Goal: Task Accomplishment & Management: Manage account settings

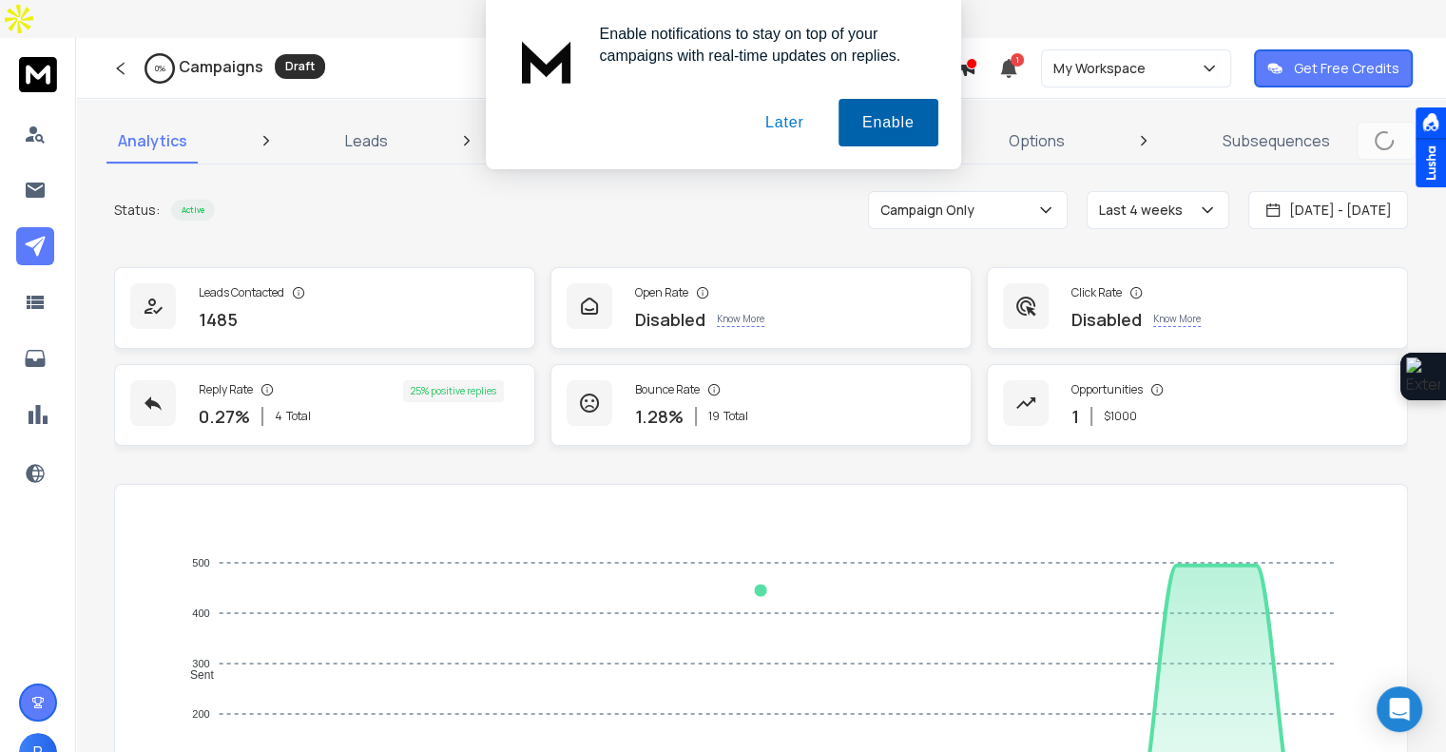
click at [885, 128] on button "Enable" at bounding box center [889, 123] width 100 height 48
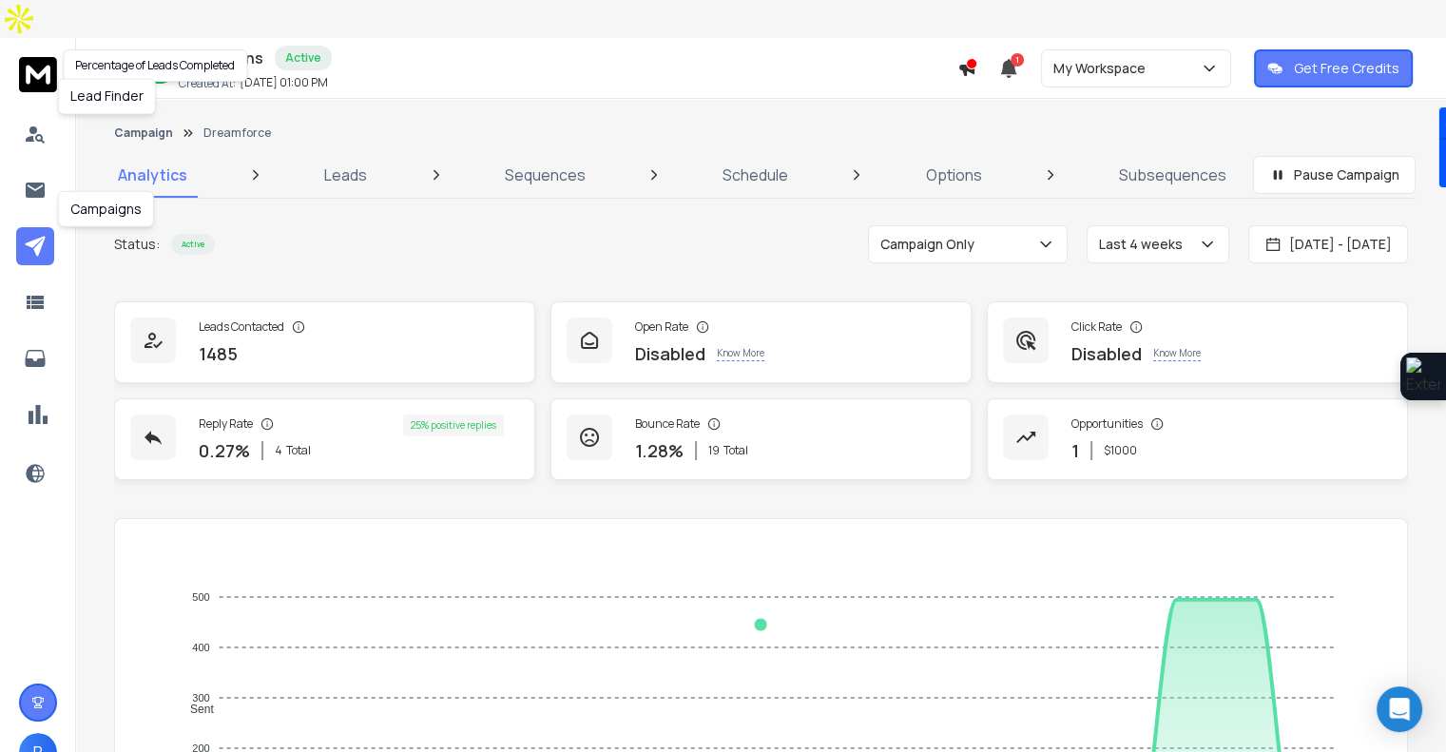
click at [24, 235] on icon at bounding box center [35, 246] width 23 height 23
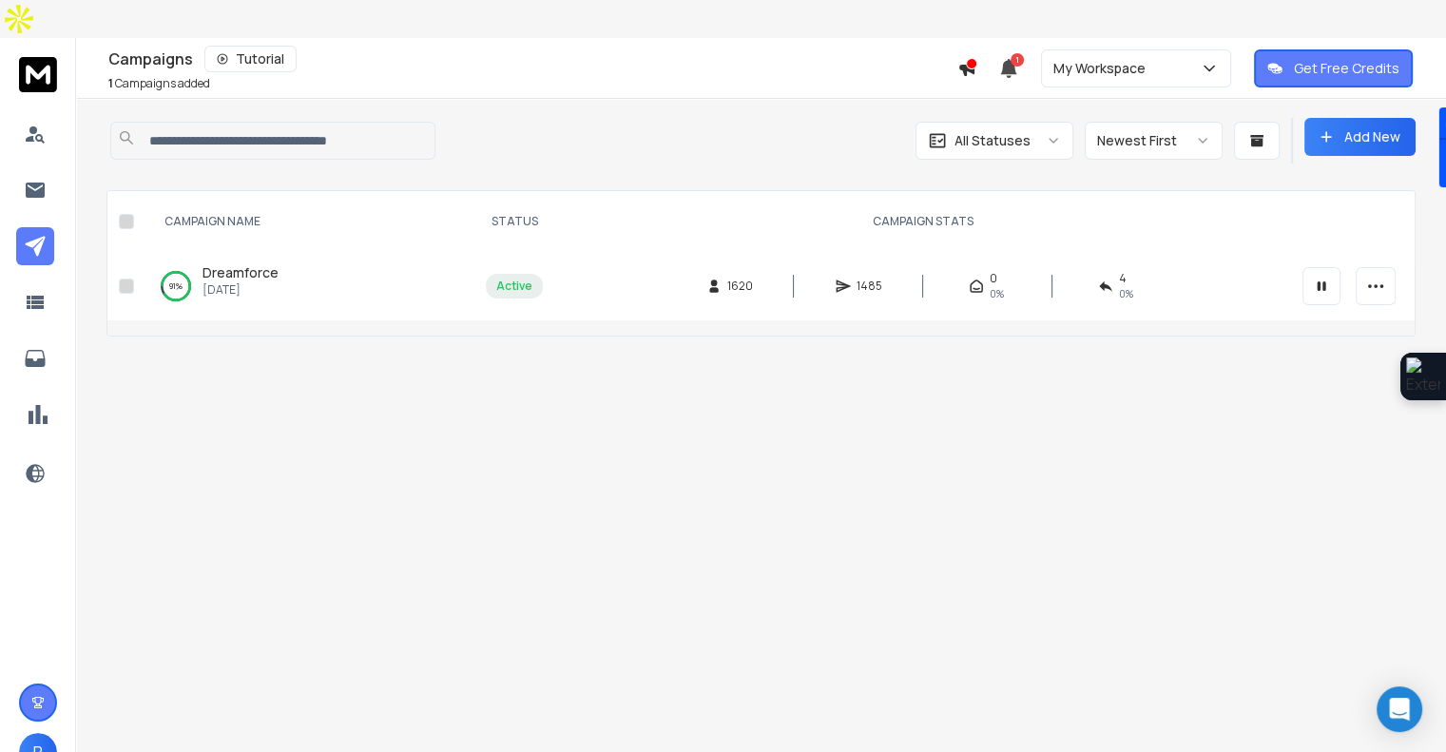
click at [1006, 382] on div "Campaigns 1 Campaigns Added All Statuses Newest First Add New CAMPAIGN NAME STA…" at bounding box center [761, 494] width 1309 height 752
click at [25, 179] on icon at bounding box center [35, 190] width 23 height 23
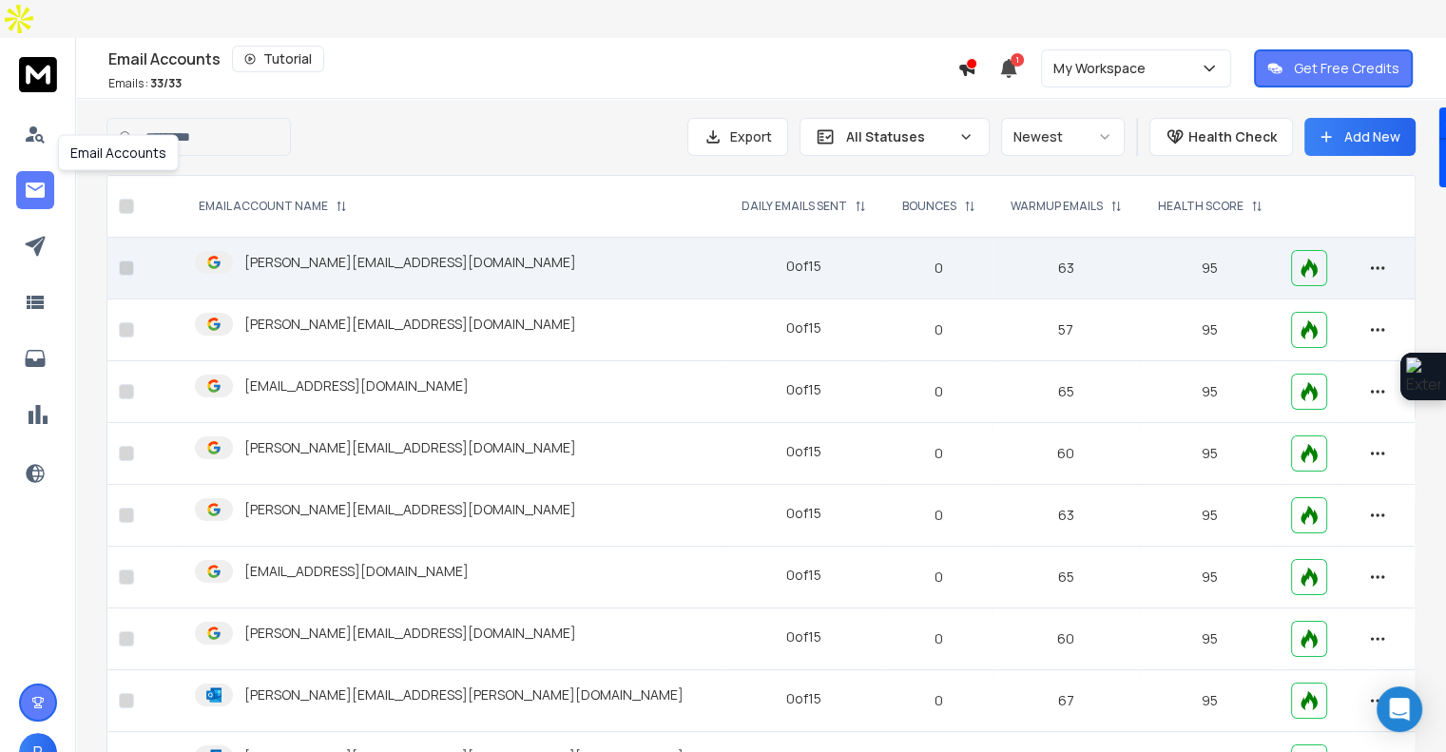
click at [498, 251] on div "[PERSON_NAME][EMAIL_ADDRESS][DOMAIN_NAME]" at bounding box center [453, 262] width 517 height 23
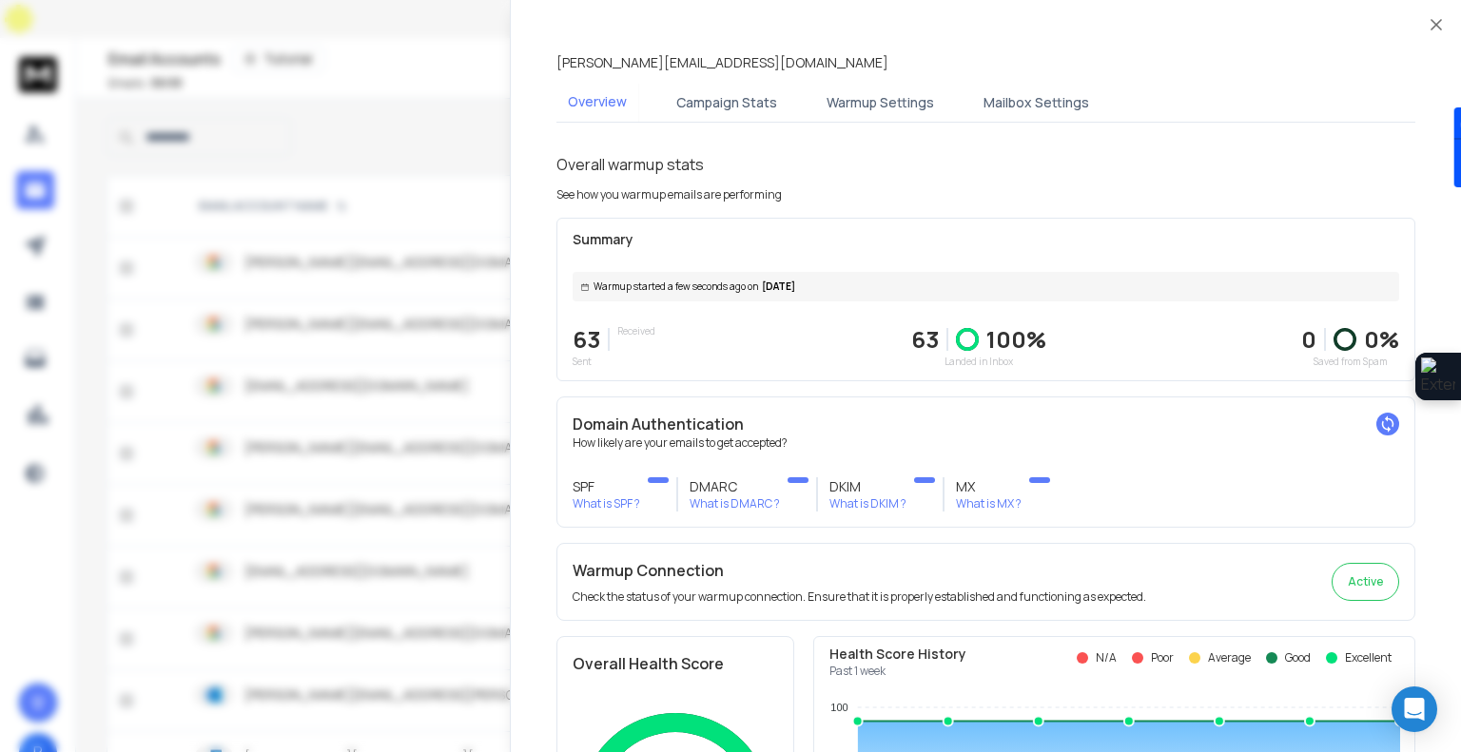
click at [933, 222] on div "Summary Warmup started a few seconds ago on [DATE] 63 Sent Received 63 100 % La…" at bounding box center [985, 300] width 859 height 164
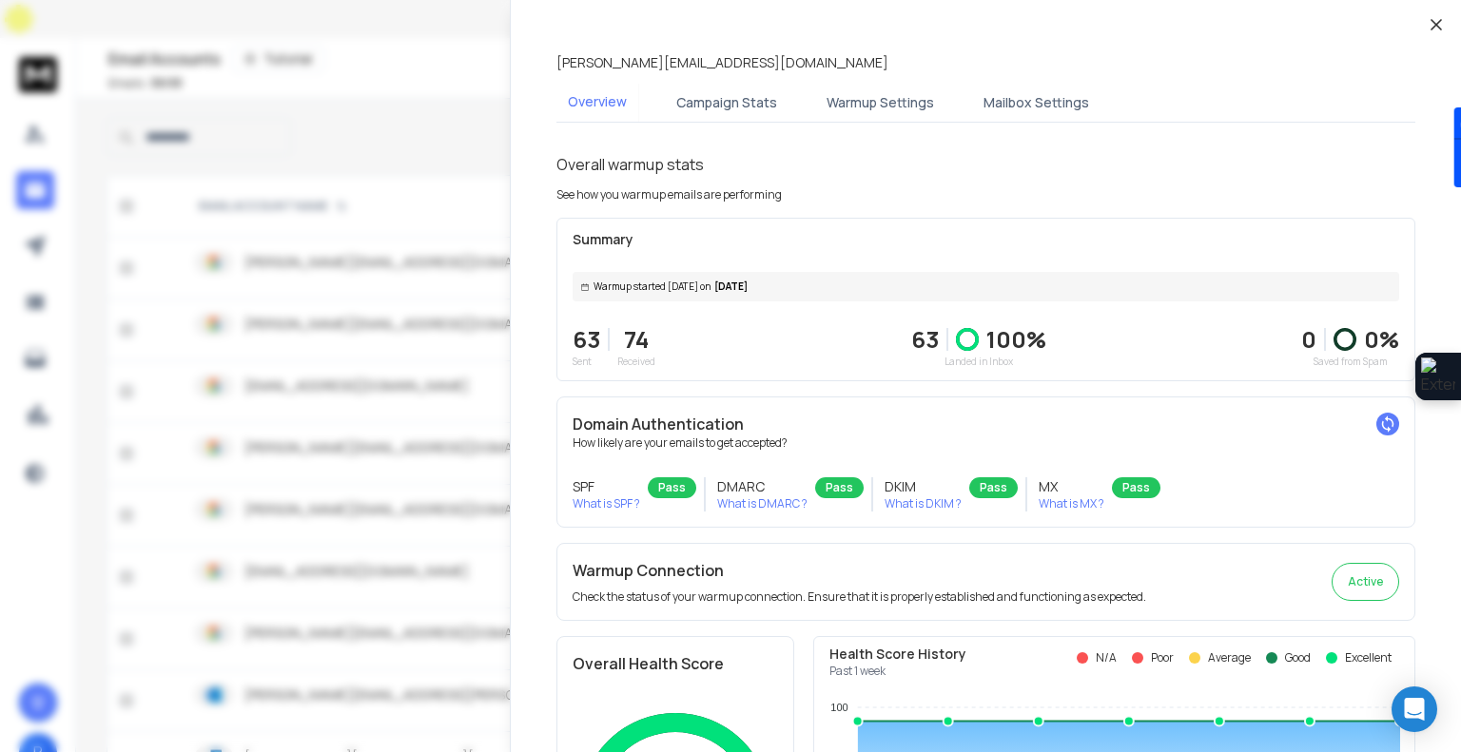
click at [1434, 26] on icon "button" at bounding box center [1435, 24] width 19 height 19
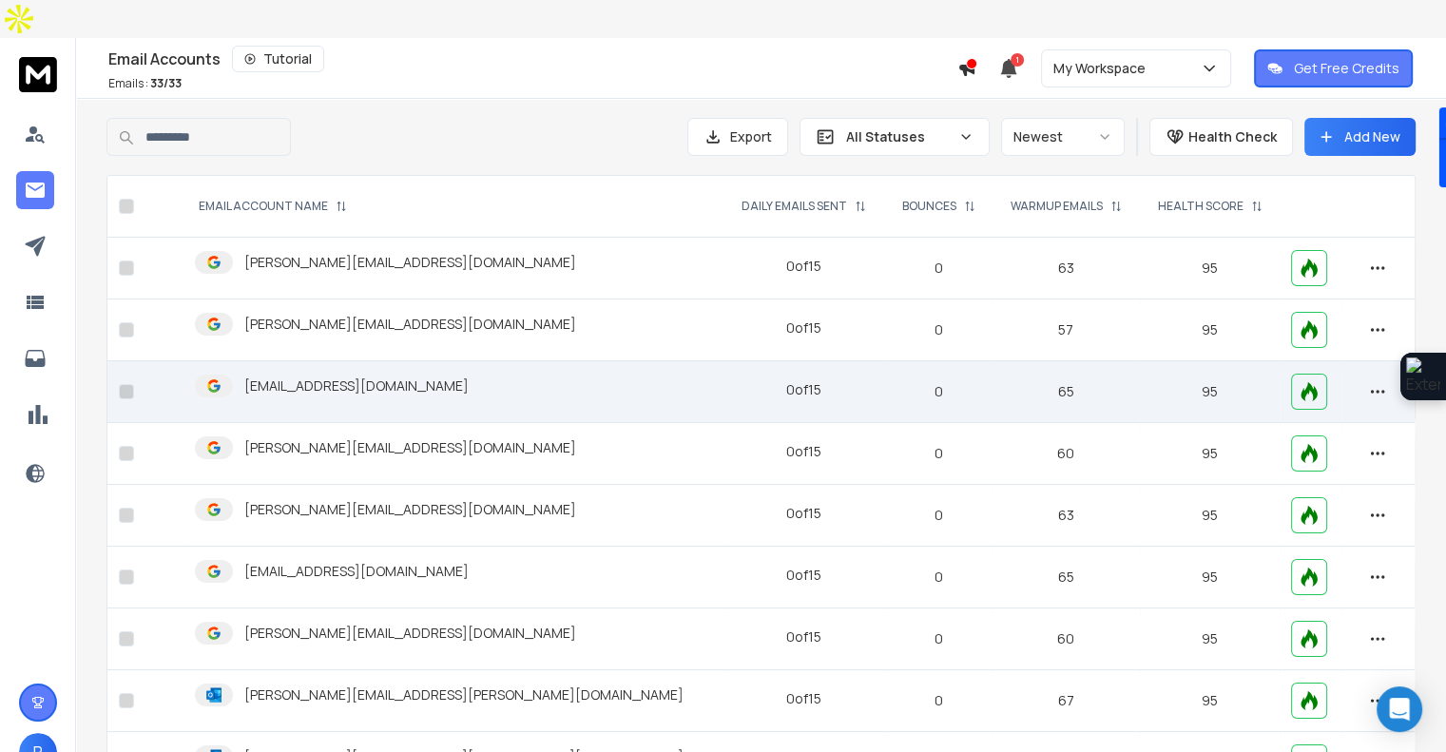
click at [484, 375] on div "[EMAIL_ADDRESS][DOMAIN_NAME]" at bounding box center [453, 386] width 517 height 23
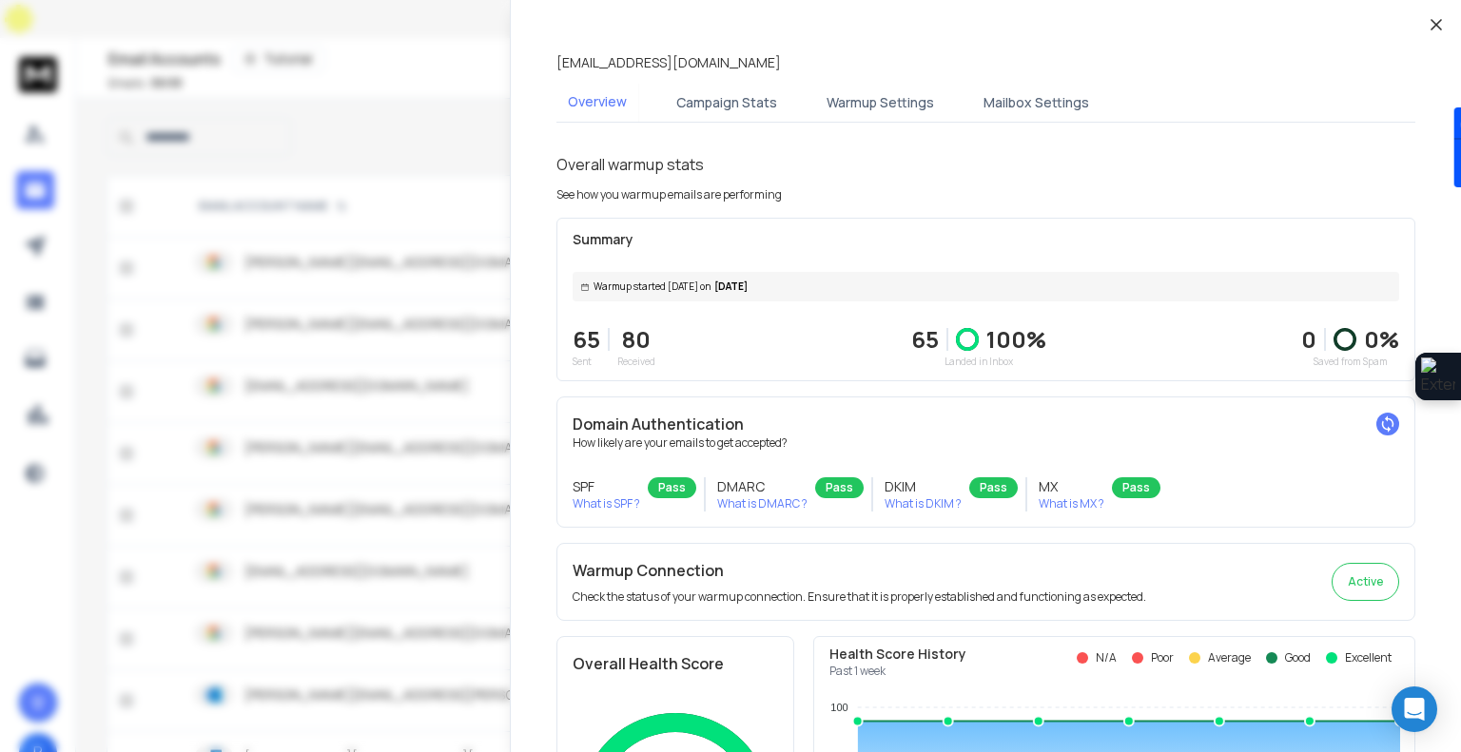
click at [1431, 29] on icon "button" at bounding box center [1435, 24] width 19 height 19
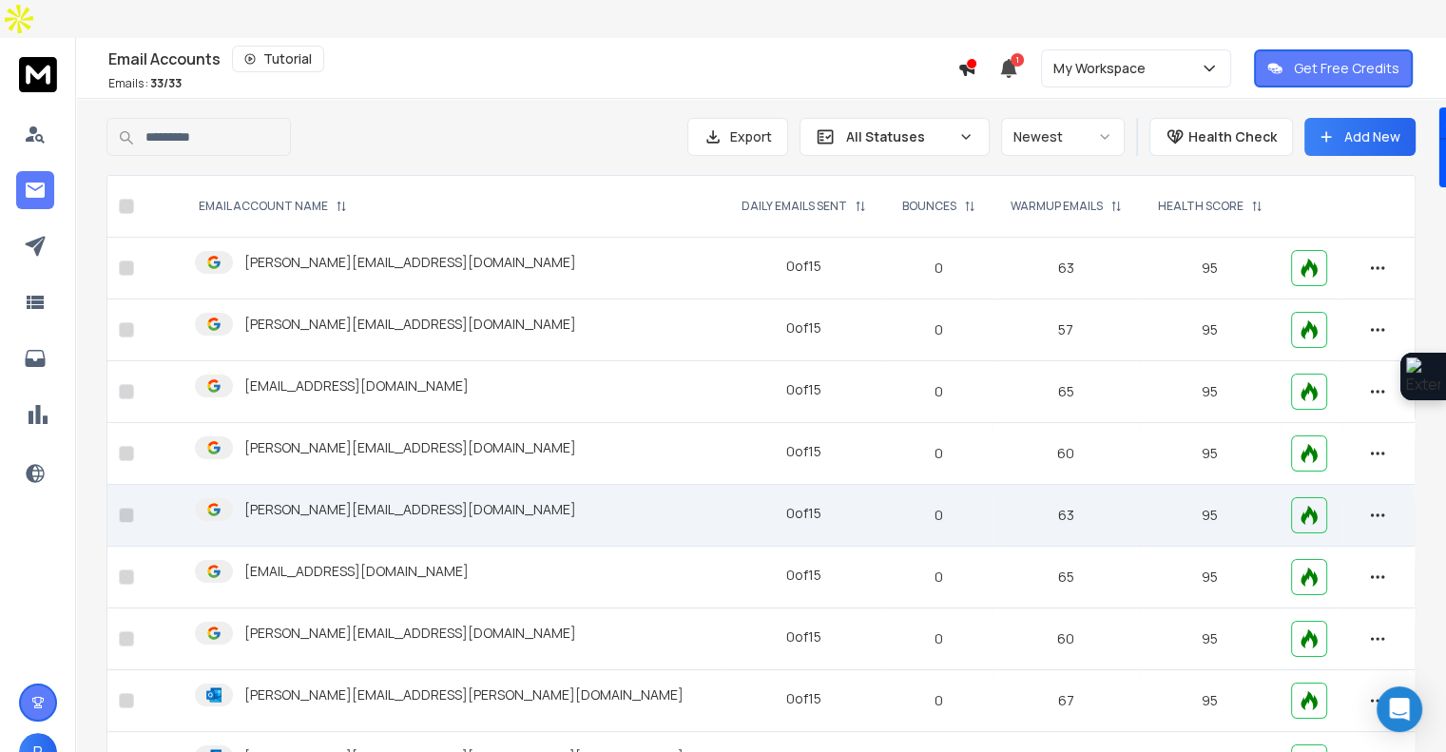
click at [468, 494] on td "[PERSON_NAME][EMAIL_ADDRESS][DOMAIN_NAME]" at bounding box center [454, 516] width 540 height 62
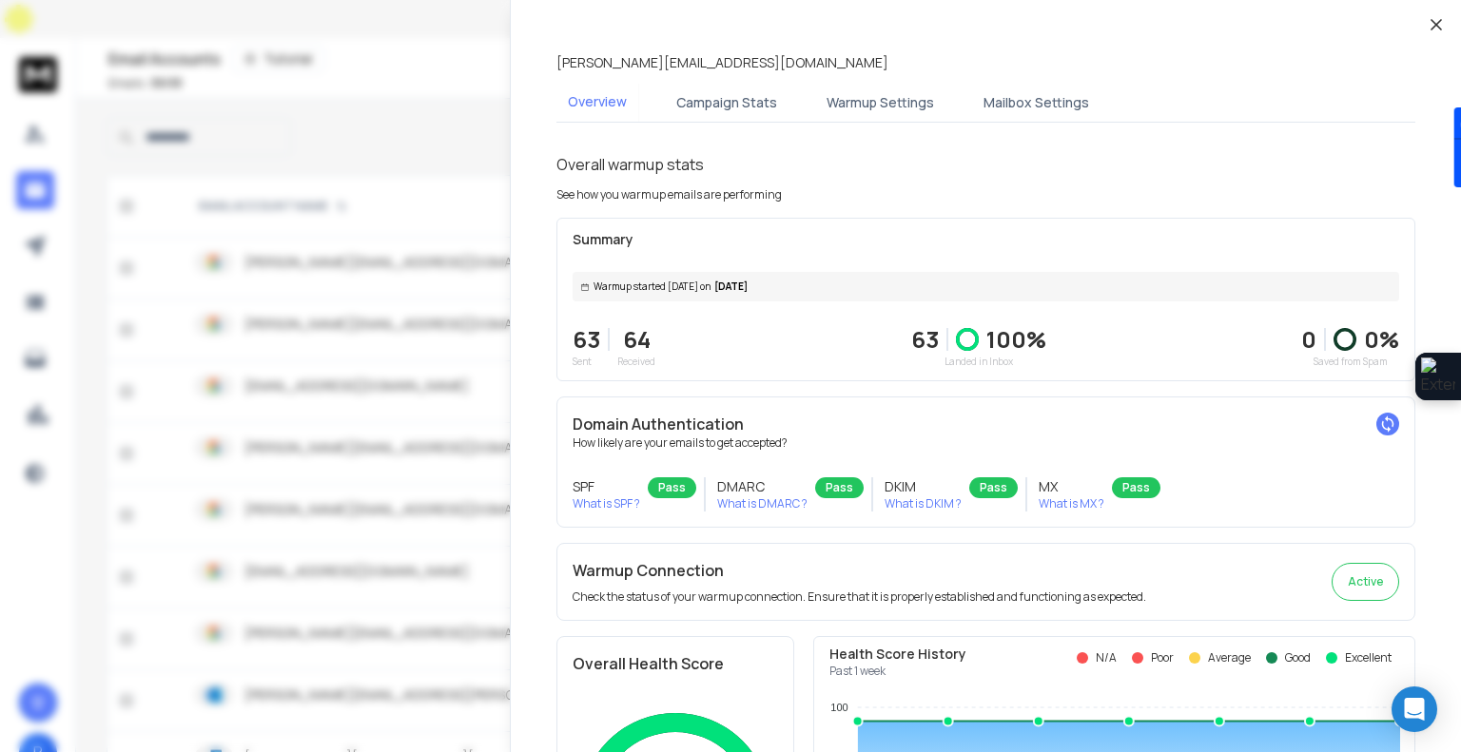
click at [1430, 30] on icon "button" at bounding box center [1435, 24] width 19 height 19
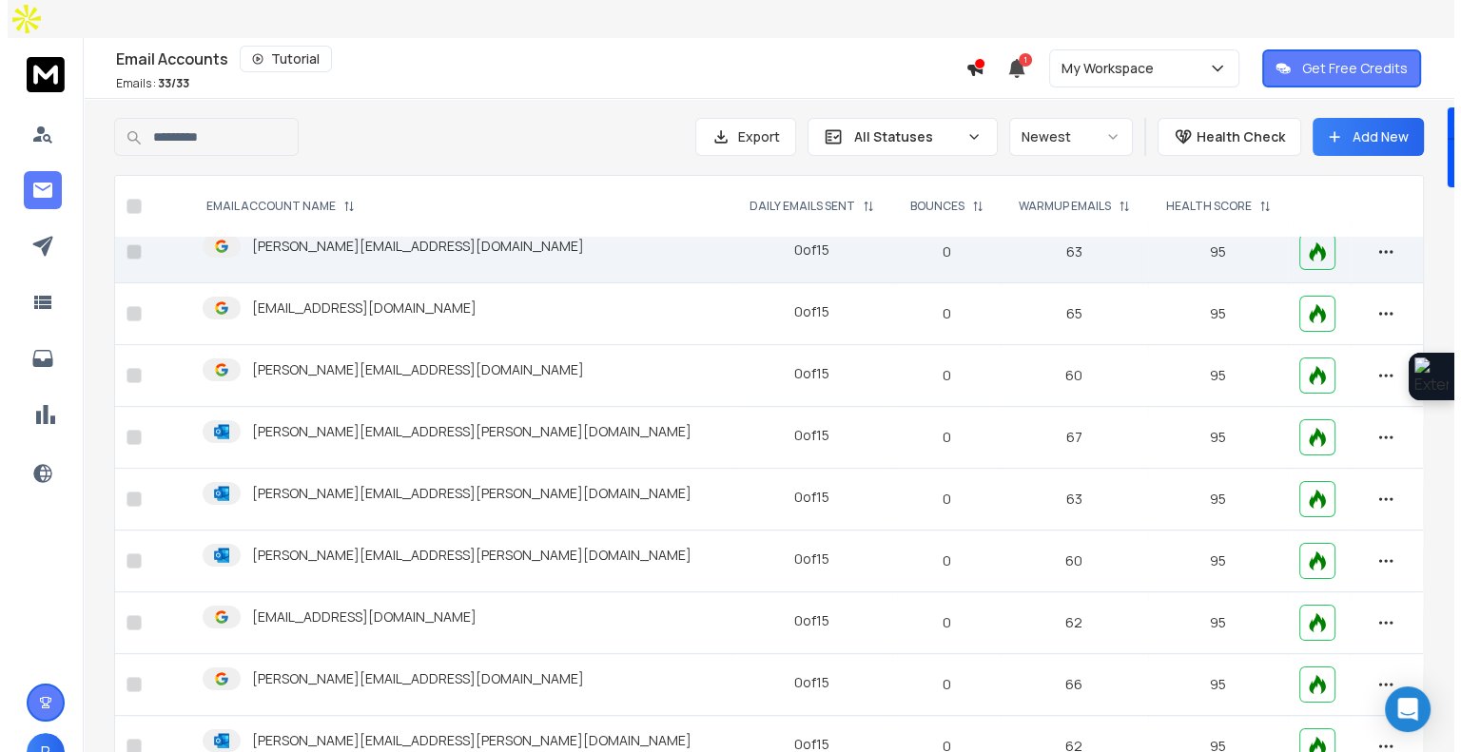
scroll to position [285, 0]
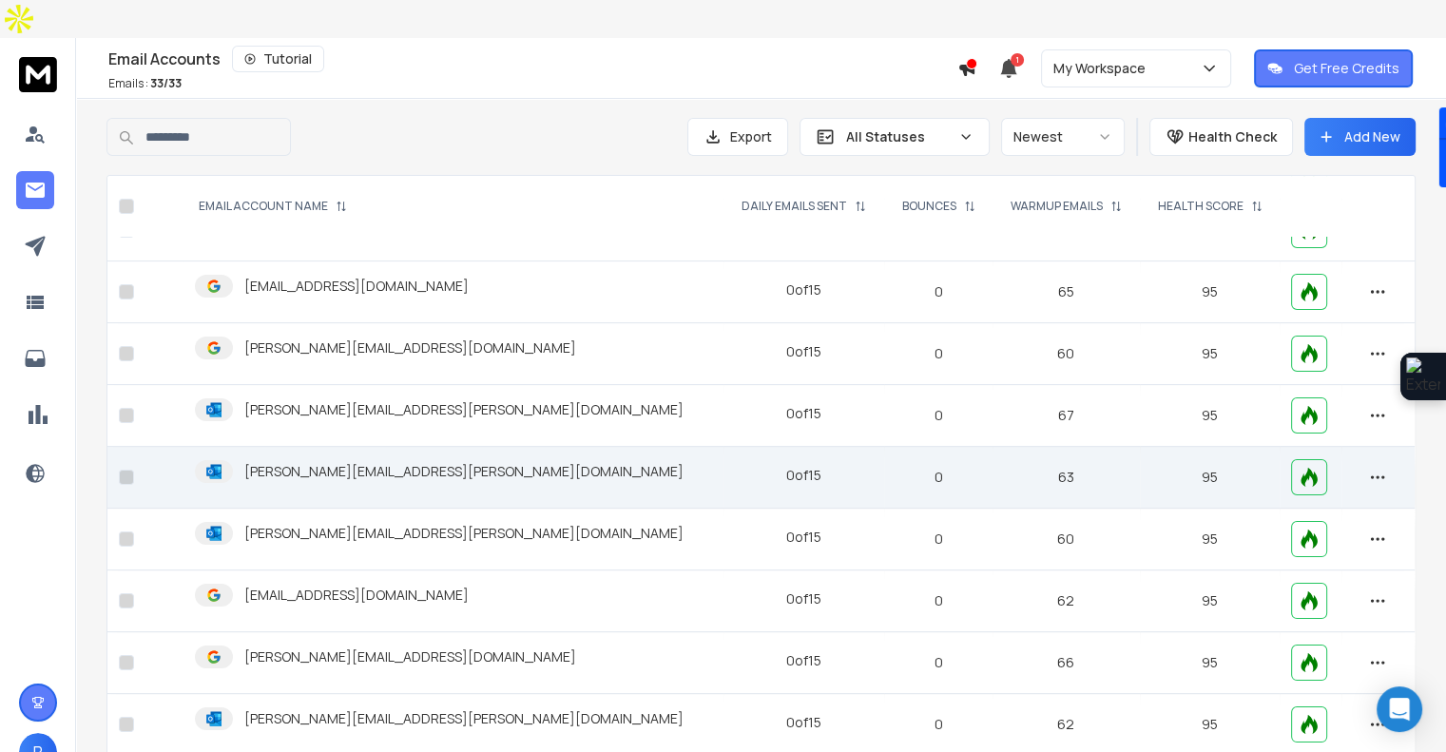
click at [370, 447] on td "[PERSON_NAME][EMAIL_ADDRESS][PERSON_NAME][DOMAIN_NAME]" at bounding box center [454, 478] width 540 height 62
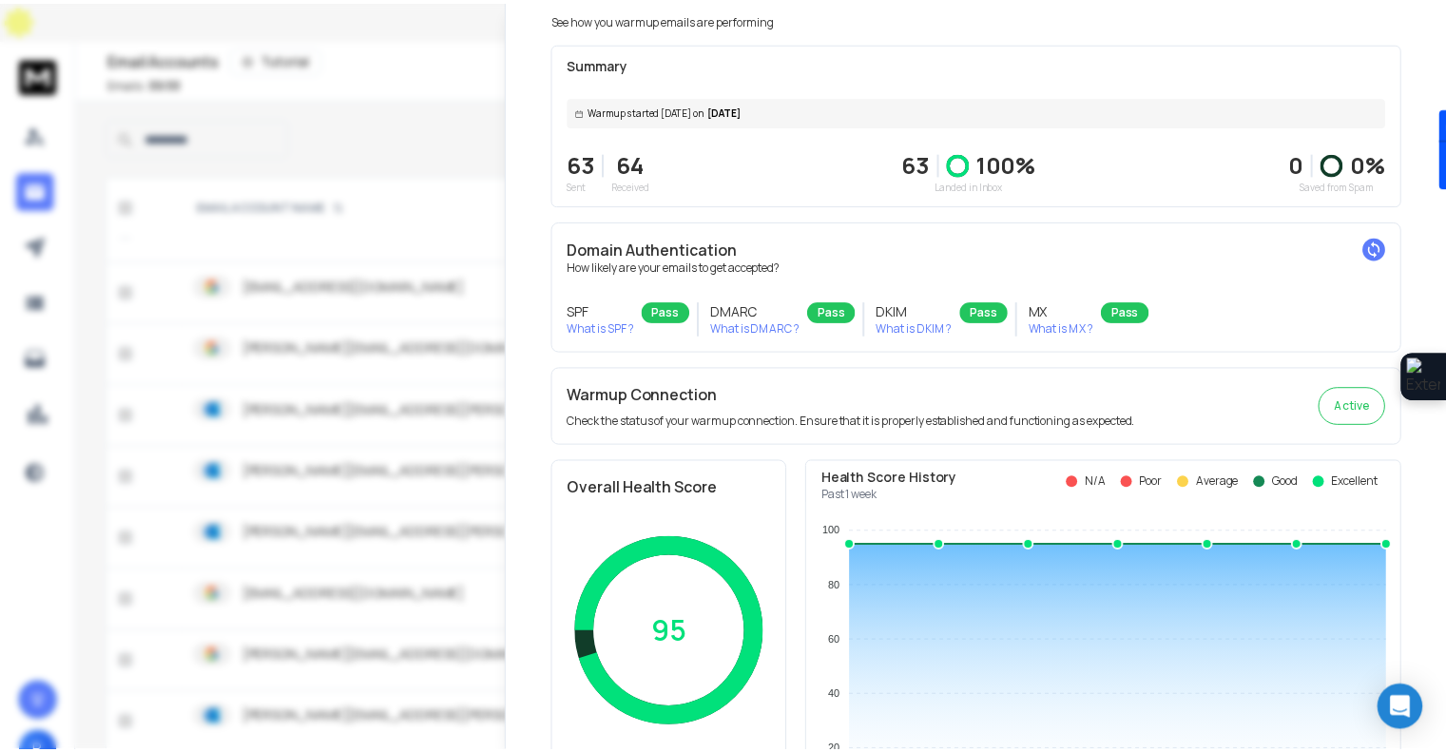
scroll to position [0, 0]
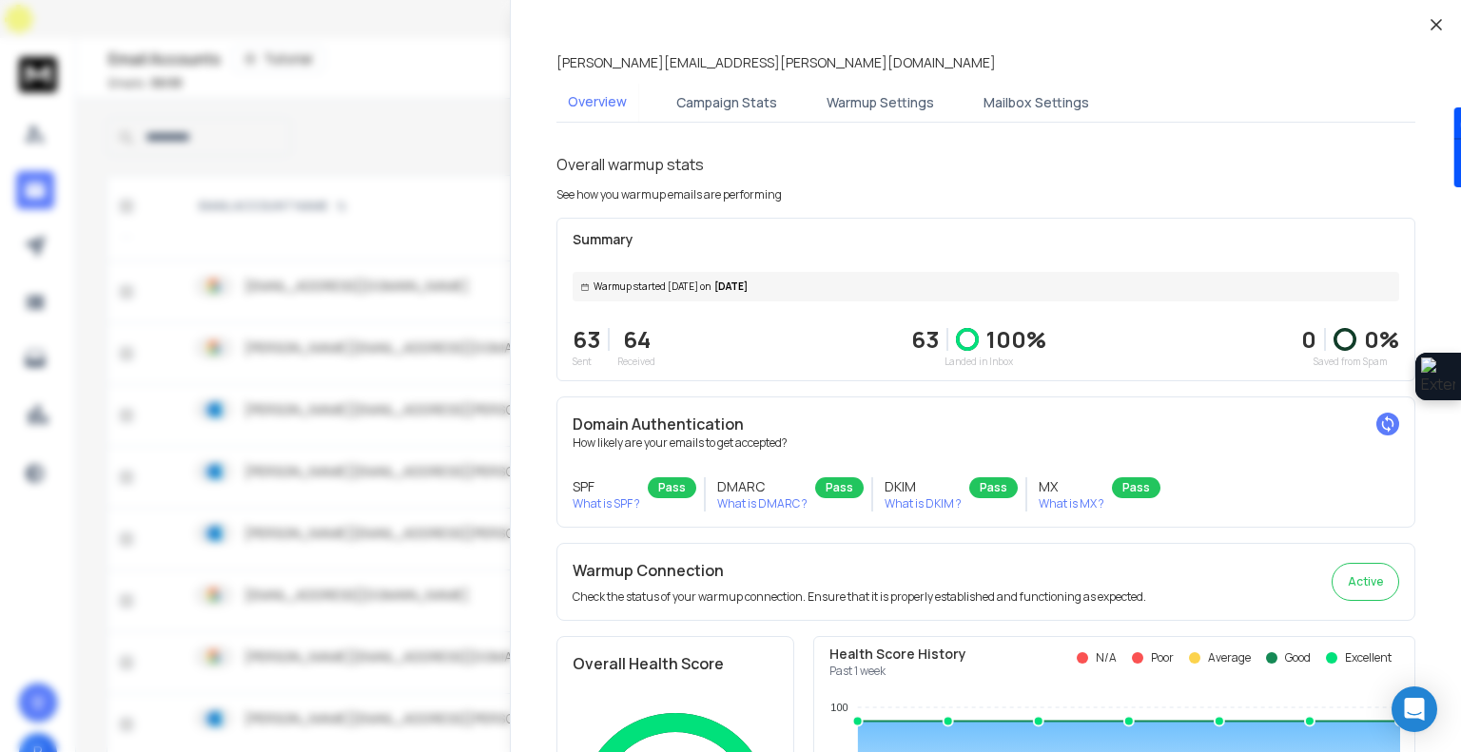
click at [1434, 19] on icon "button" at bounding box center [1435, 24] width 19 height 19
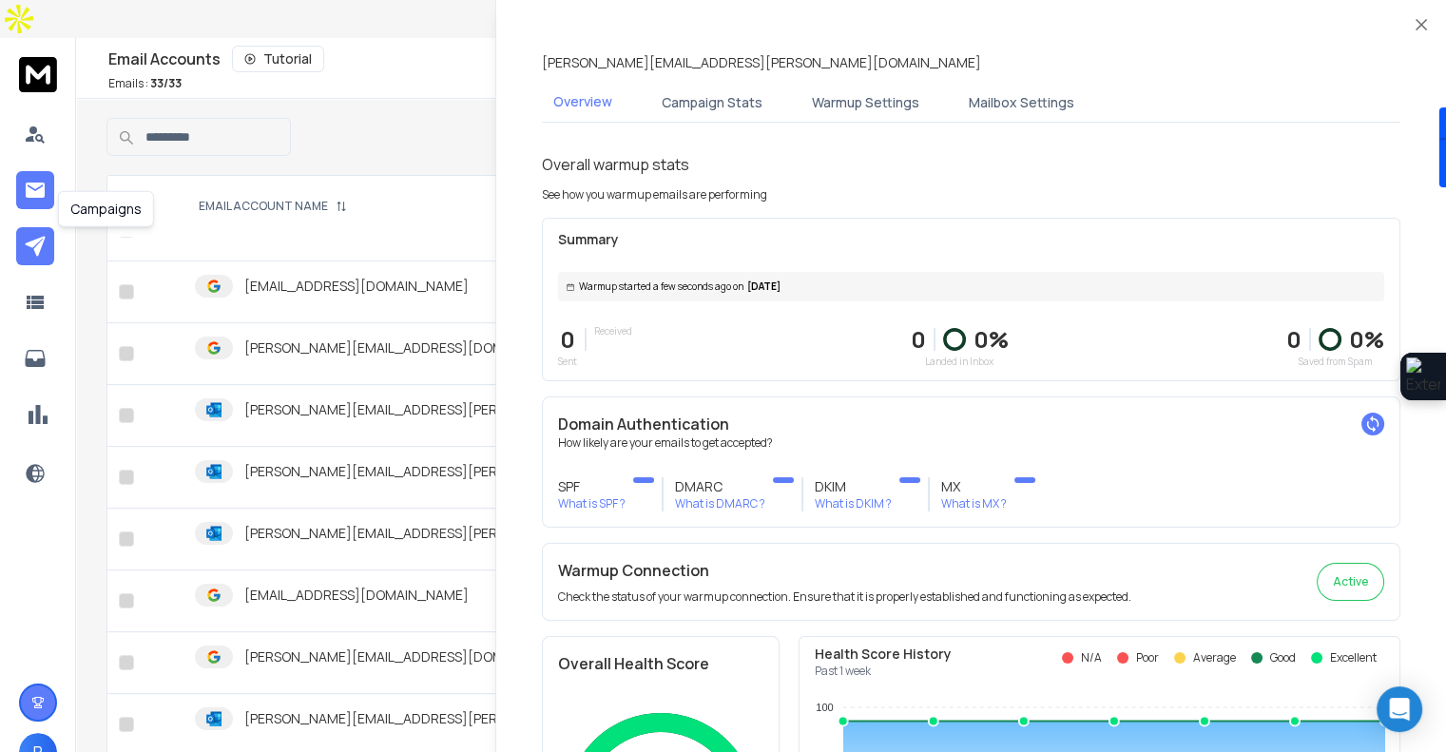
click at [24, 235] on icon at bounding box center [35, 246] width 23 height 23
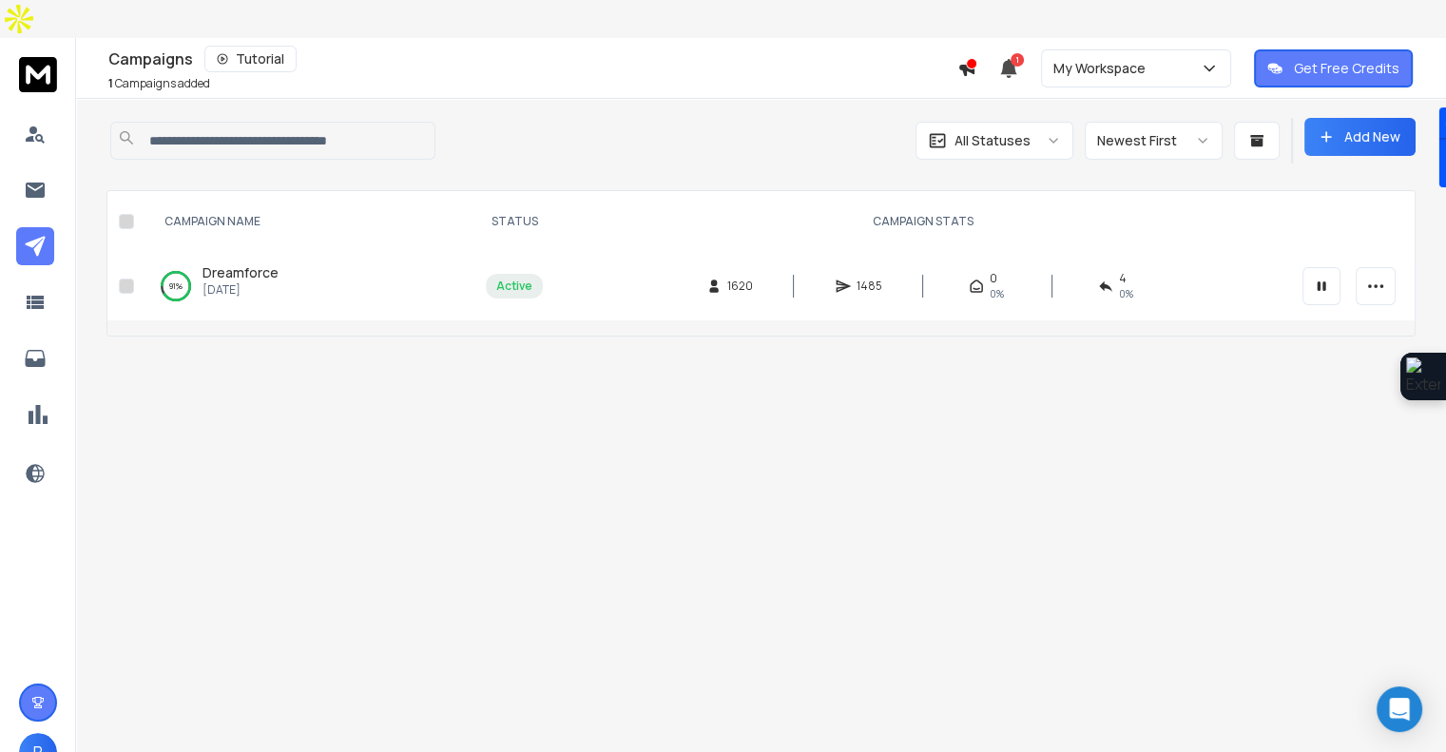
click at [603, 118] on div at bounding box center [434, 141] width 655 height 46
click at [1016, 58] on icon at bounding box center [1008, 67] width 17 height 19
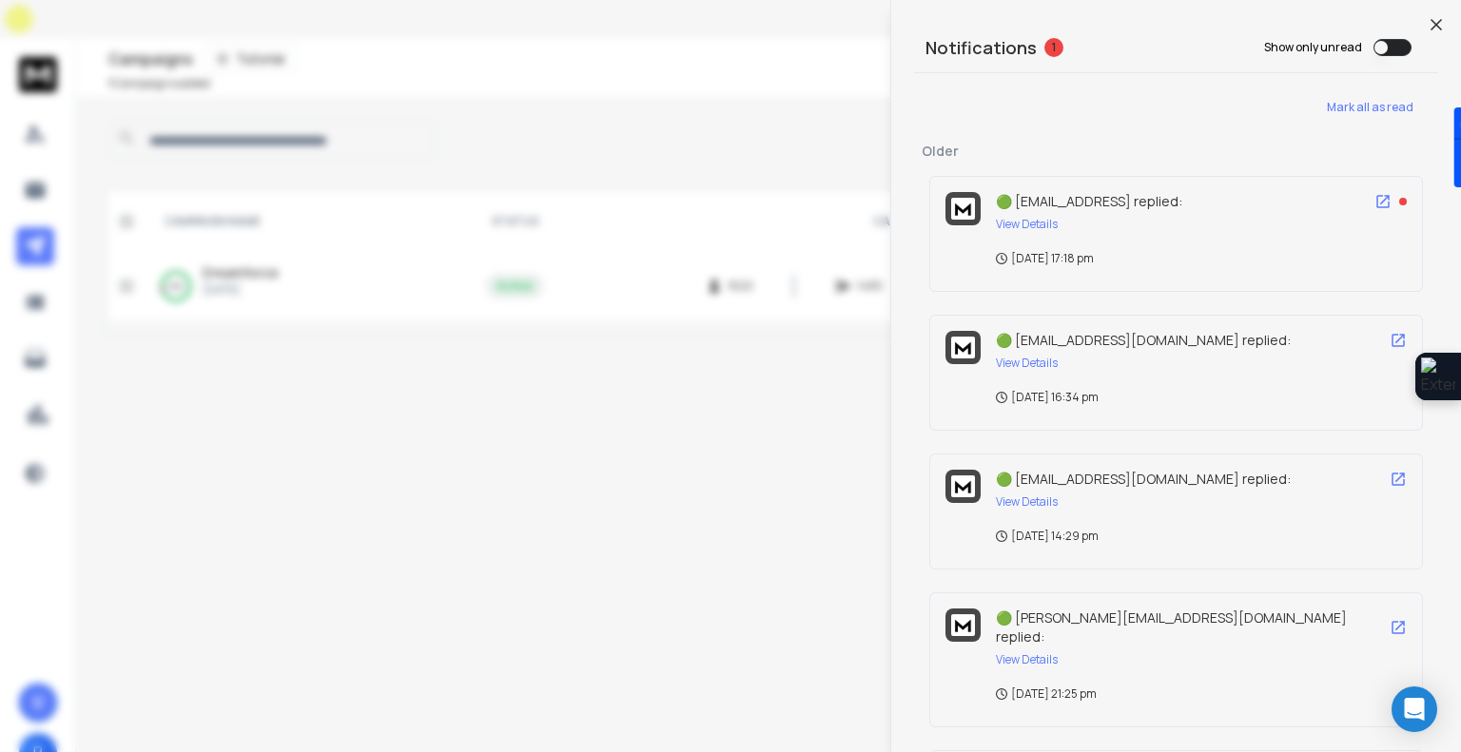
click at [1438, 26] on icon "button" at bounding box center [1435, 24] width 19 height 19
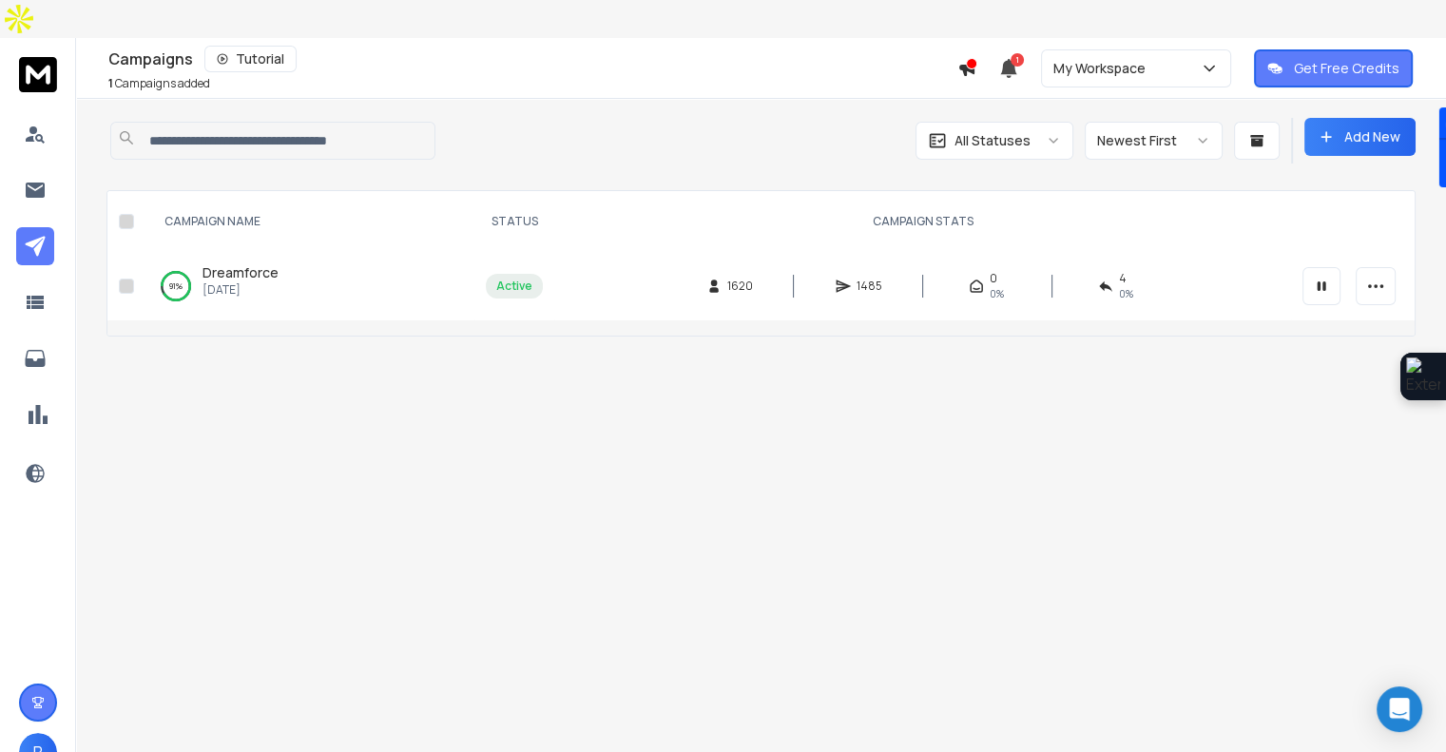
click at [1027, 49] on div "1 My Workspace Get Free Credits" at bounding box center [1185, 68] width 455 height 38
click at [1016, 58] on icon at bounding box center [1008, 67] width 17 height 19
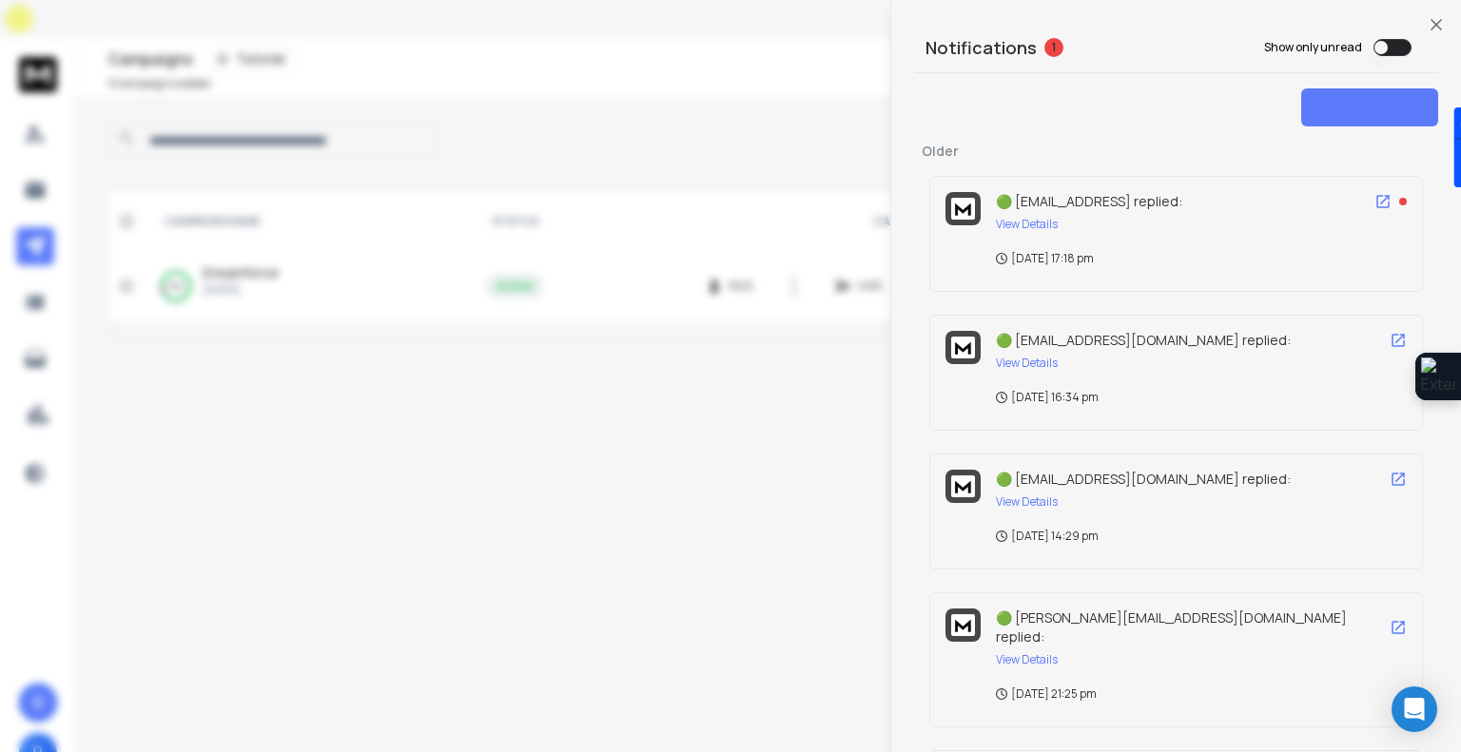
click at [1337, 101] on span "Mark all as read" at bounding box center [1370, 107] width 87 height 15
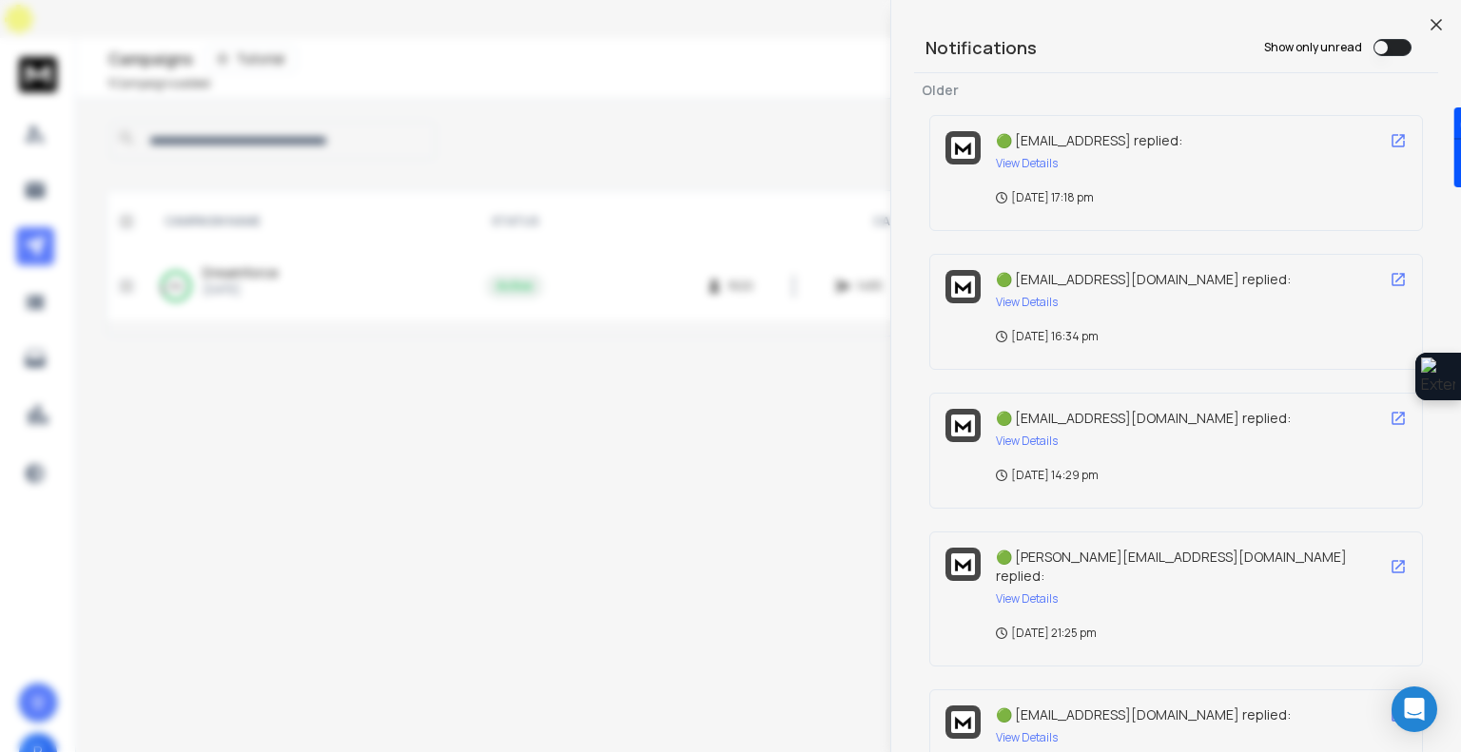
click at [1430, 22] on icon "button" at bounding box center [1435, 24] width 19 height 19
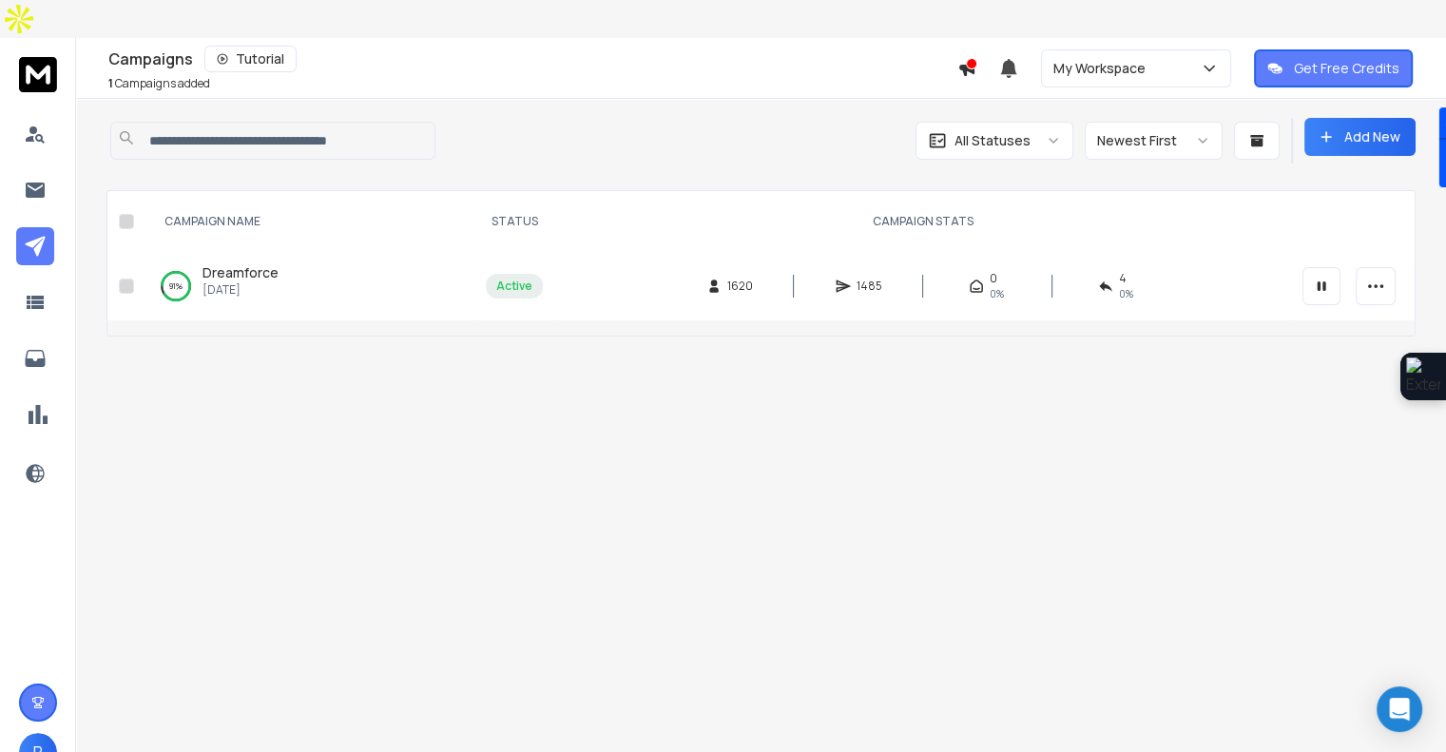
click at [976, 59] on icon at bounding box center [967, 68] width 19 height 19
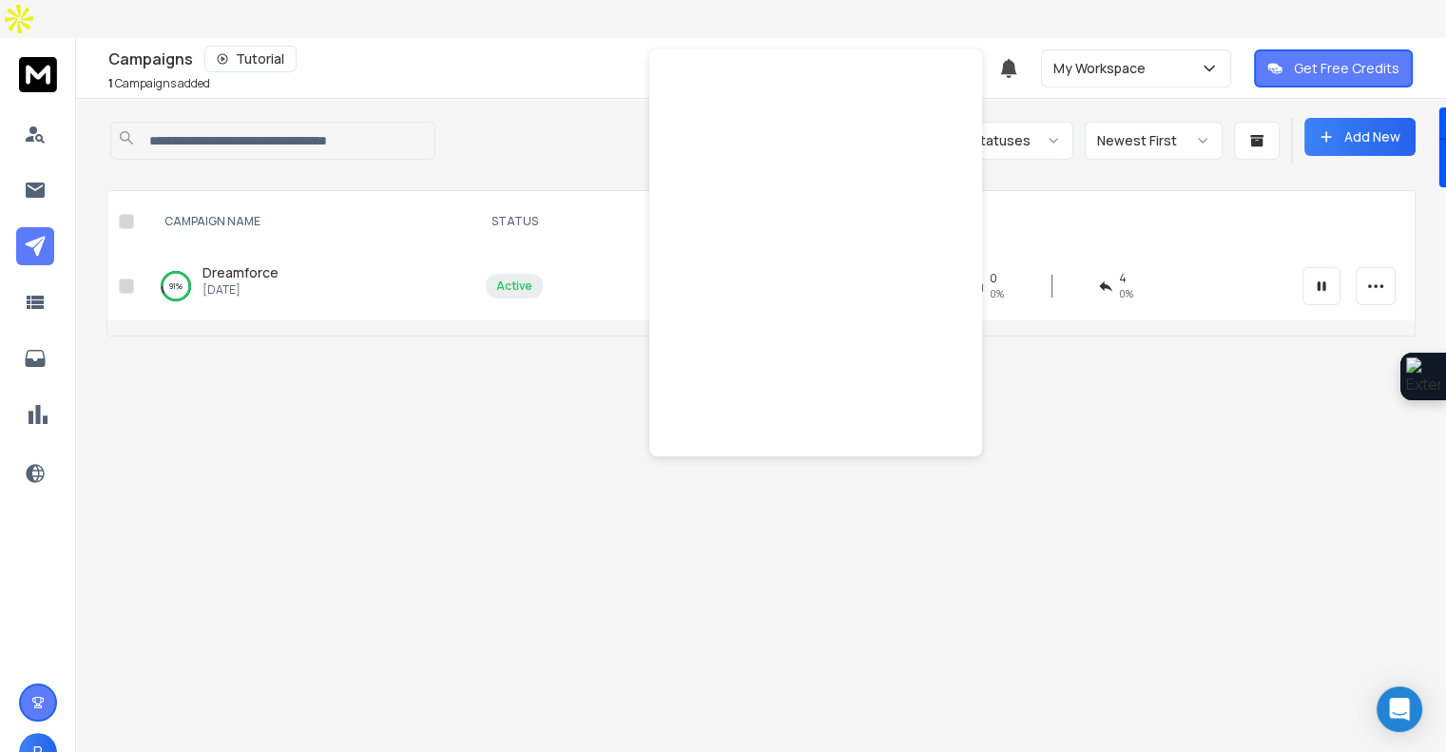
click at [509, 99] on div "Campaigns 1 Campaigns Added All Statuses Newest First Add New CAMPAIGN NAME STA…" at bounding box center [761, 494] width 1370 height 790
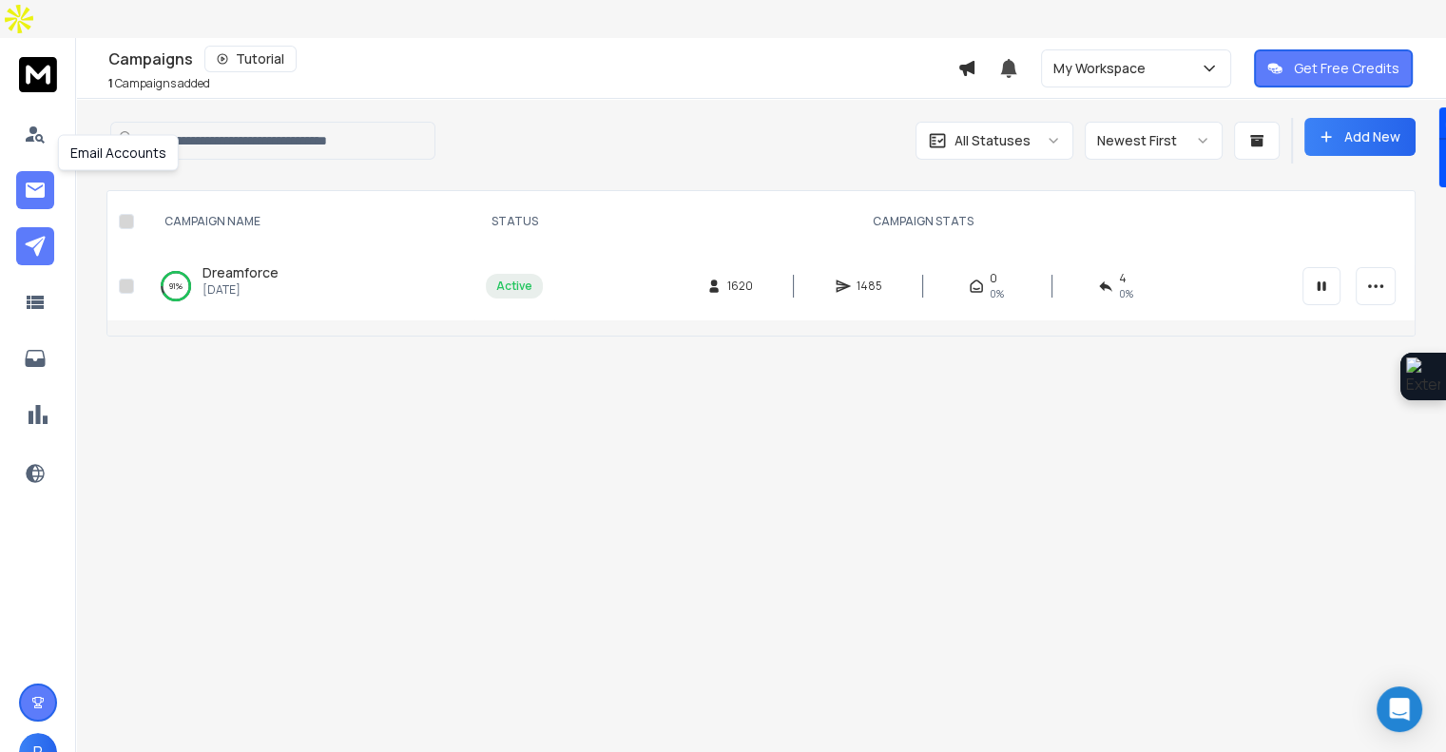
click at [28, 183] on icon at bounding box center [35, 190] width 19 height 15
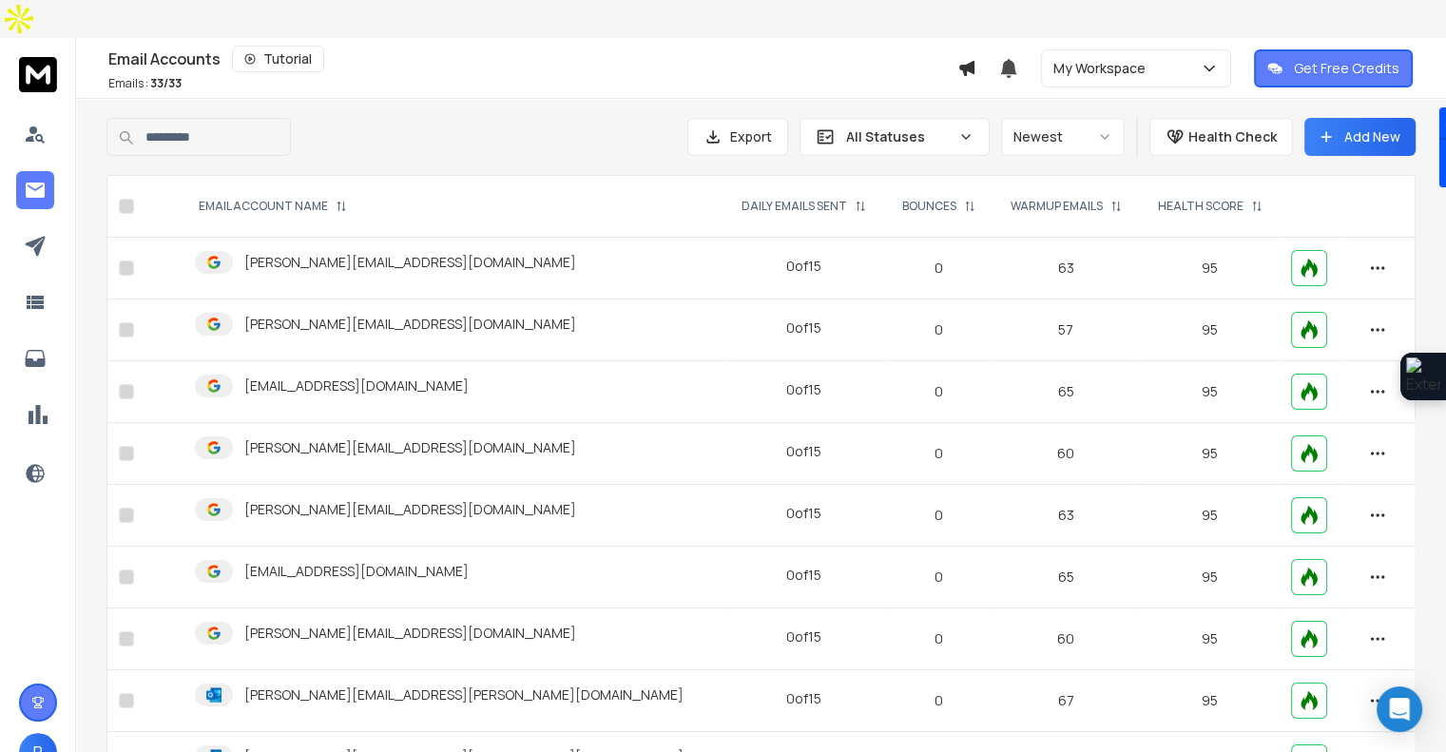
click at [483, 176] on th "EMAIL ACCOUNT NAME" at bounding box center [454, 207] width 540 height 62
click at [36, 733] on span "R" at bounding box center [38, 752] width 38 height 38
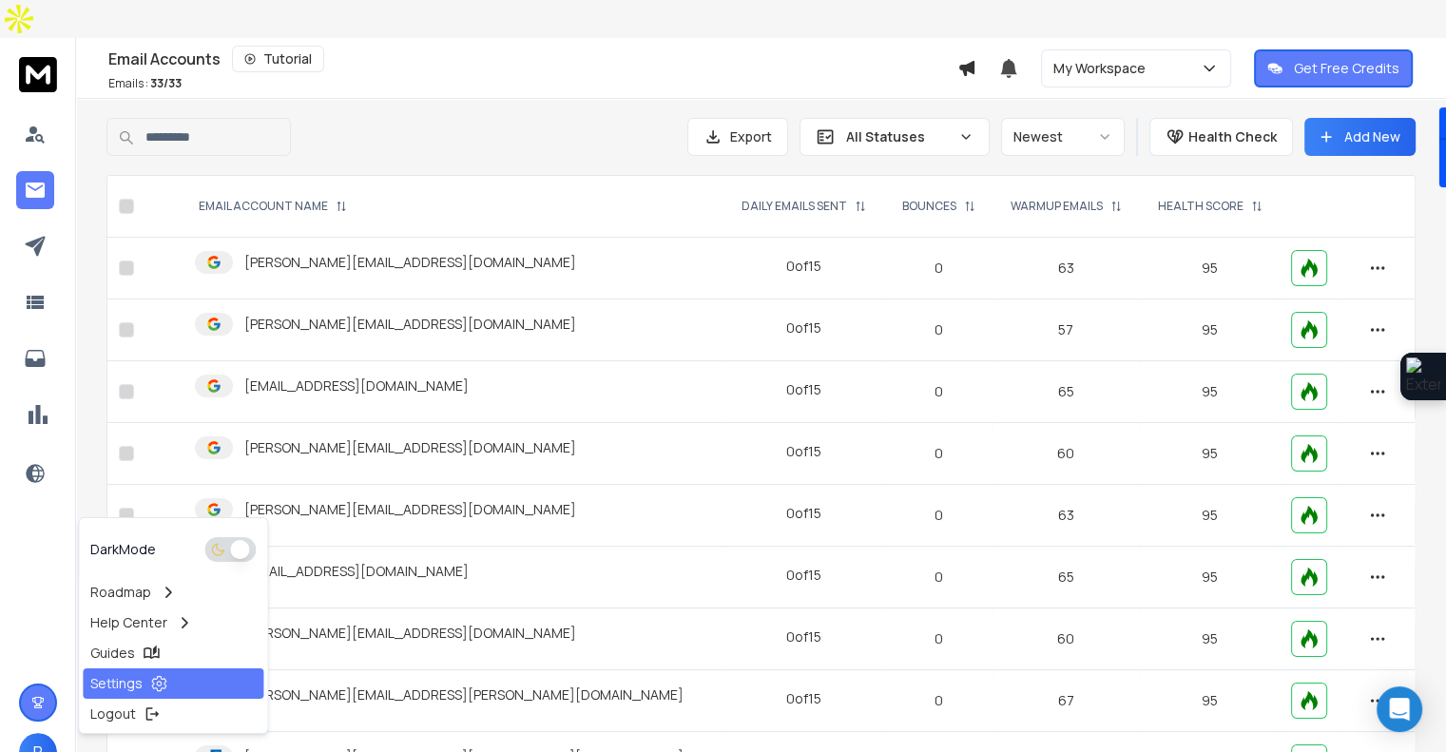
click at [110, 684] on p "Settings" at bounding box center [116, 683] width 52 height 19
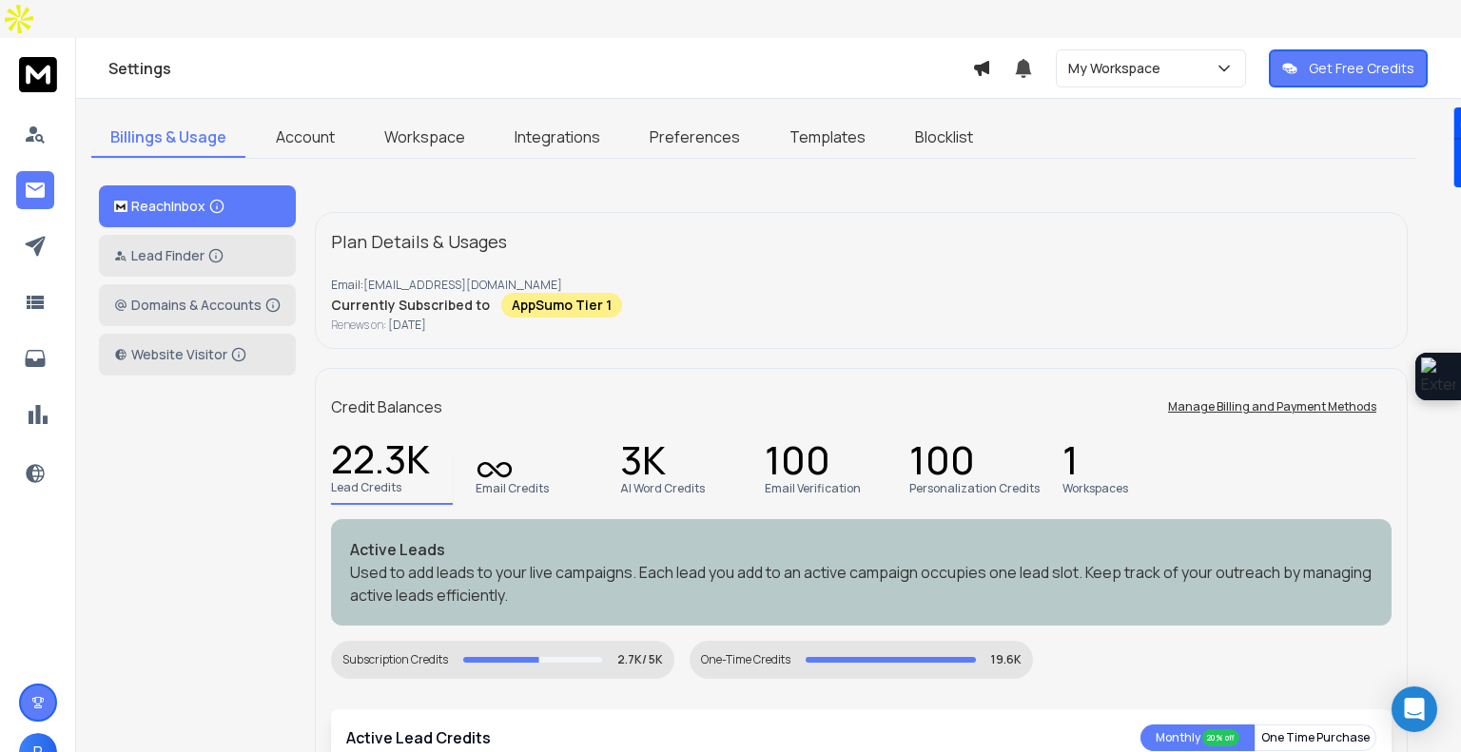
click at [35, 179] on icon at bounding box center [35, 190] width 23 height 23
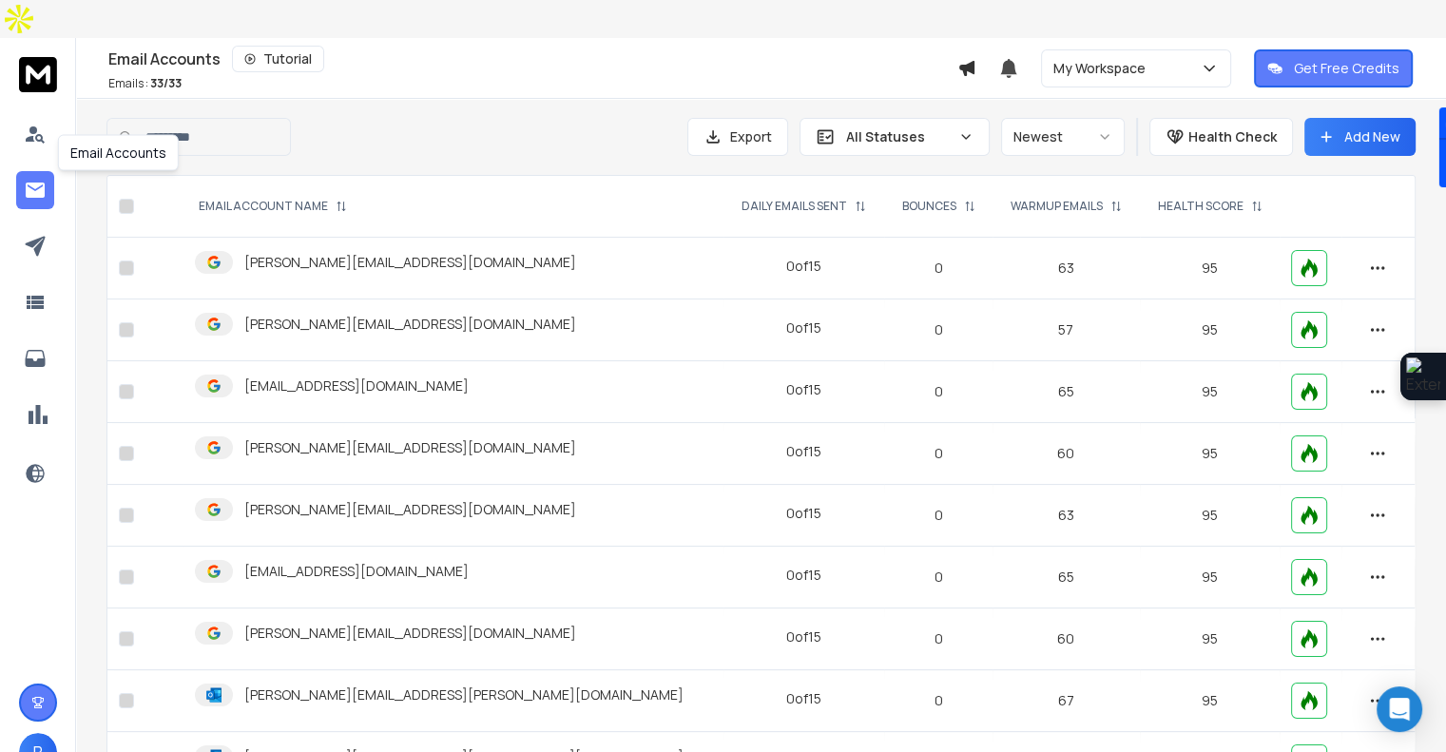
drag, startPoint x: 614, startPoint y: 125, endPoint x: 610, endPoint y: 115, distance: 10.2
click at [614, 125] on div "Export All Statuses Newest Health Check Add New EMAIL ACCOUNT NAME DAILY EMAILS…" at bounding box center [761, 446] width 1309 height 657
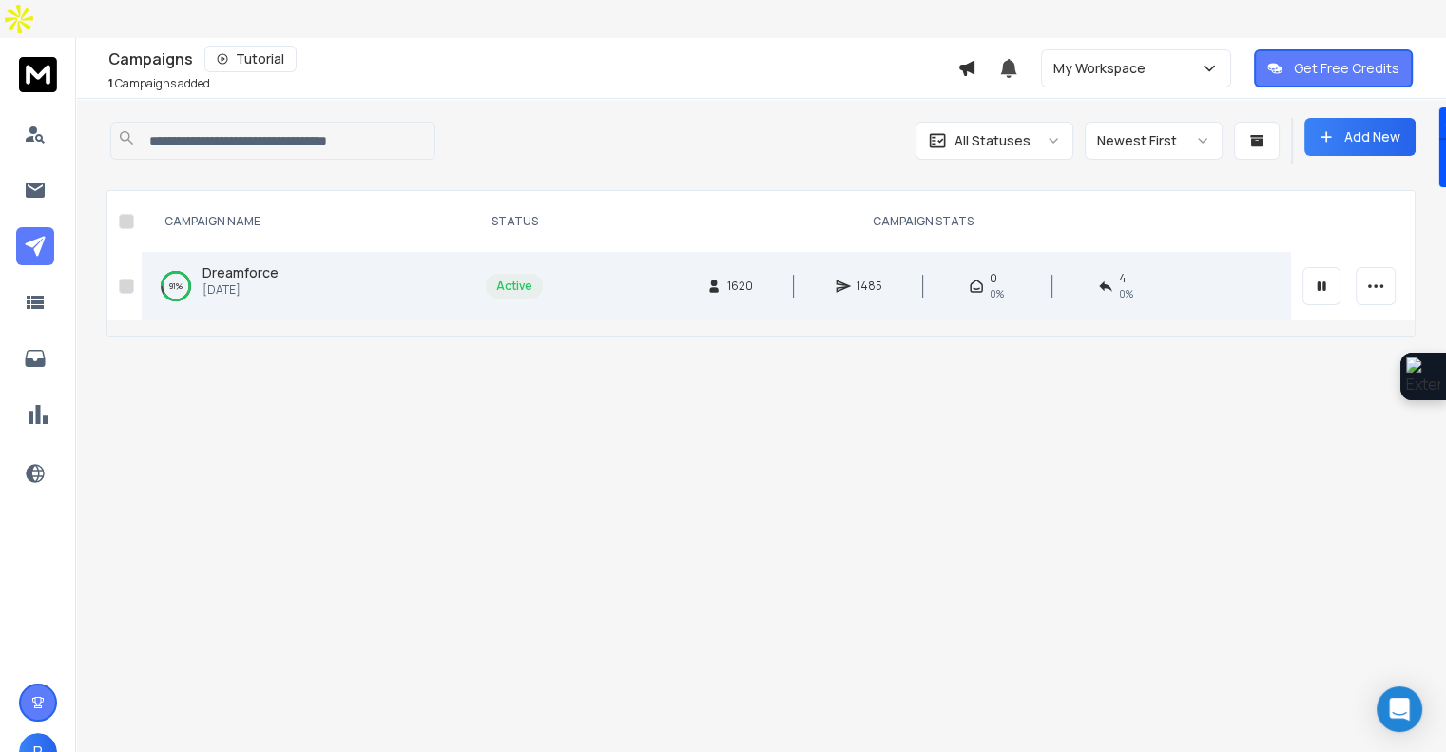
click at [1384, 277] on icon "button" at bounding box center [1375, 286] width 19 height 19
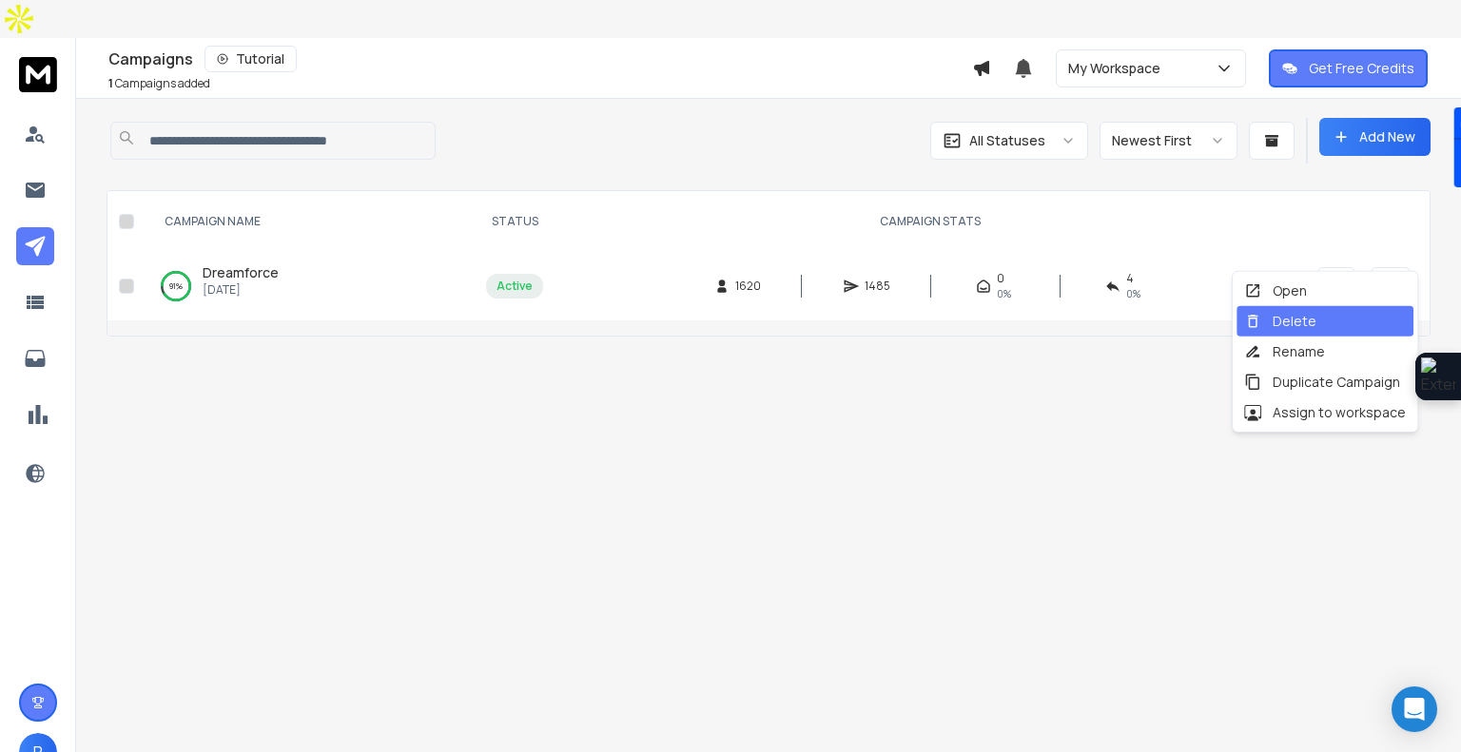
click at [1322, 312] on div "Delete" at bounding box center [1324, 321] width 177 height 30
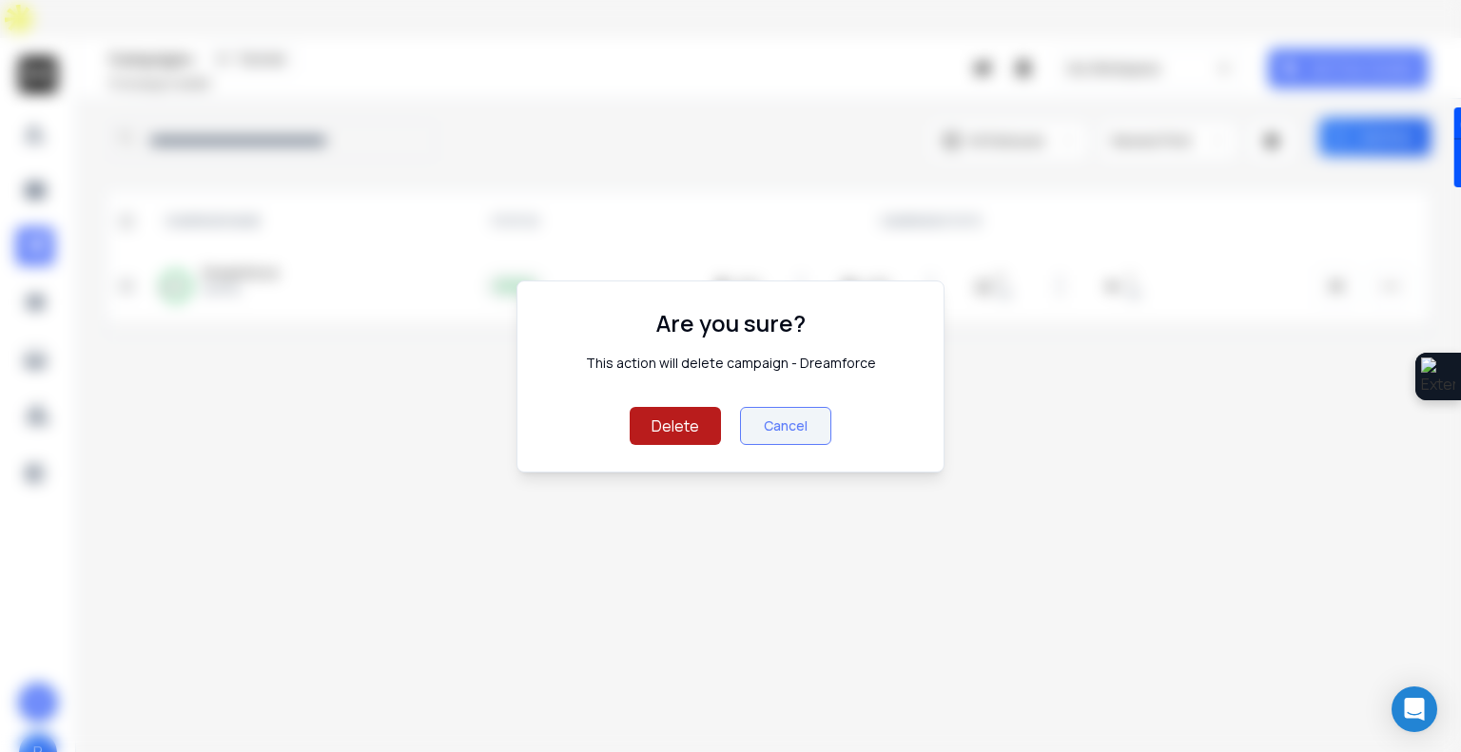
click at [688, 422] on button "Delete" at bounding box center [675, 426] width 91 height 38
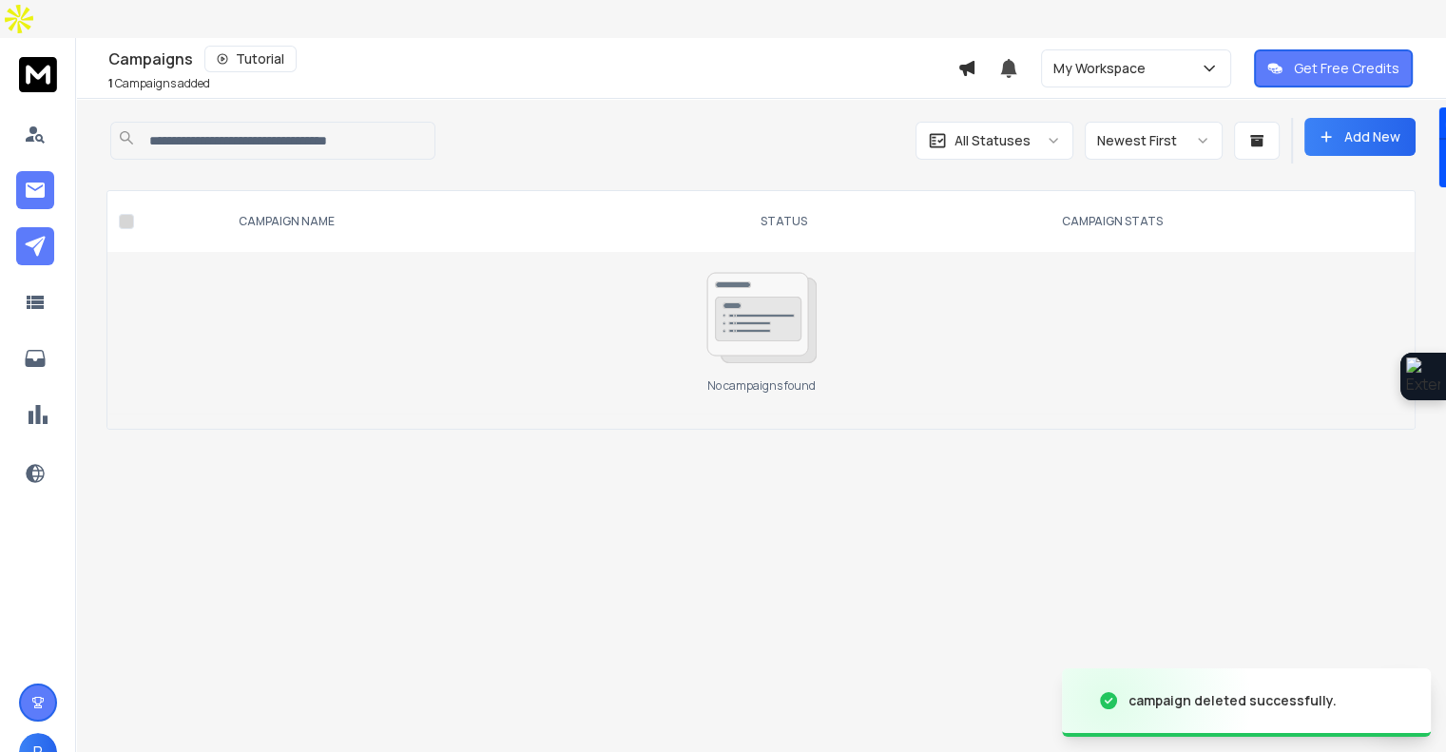
click at [24, 179] on icon at bounding box center [35, 190] width 23 height 23
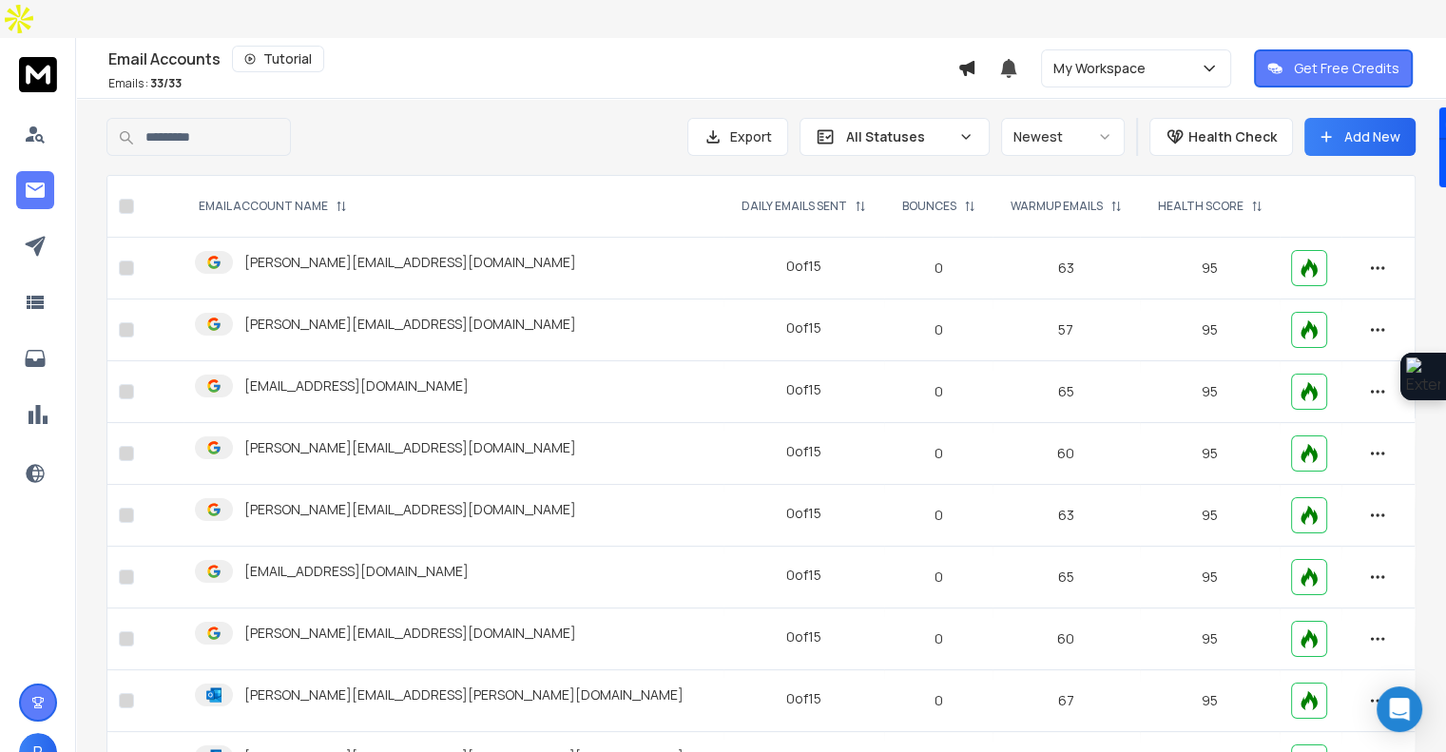
click at [403, 118] on div at bounding box center [392, 137] width 570 height 38
click at [121, 199] on button "button" at bounding box center [126, 206] width 15 height 15
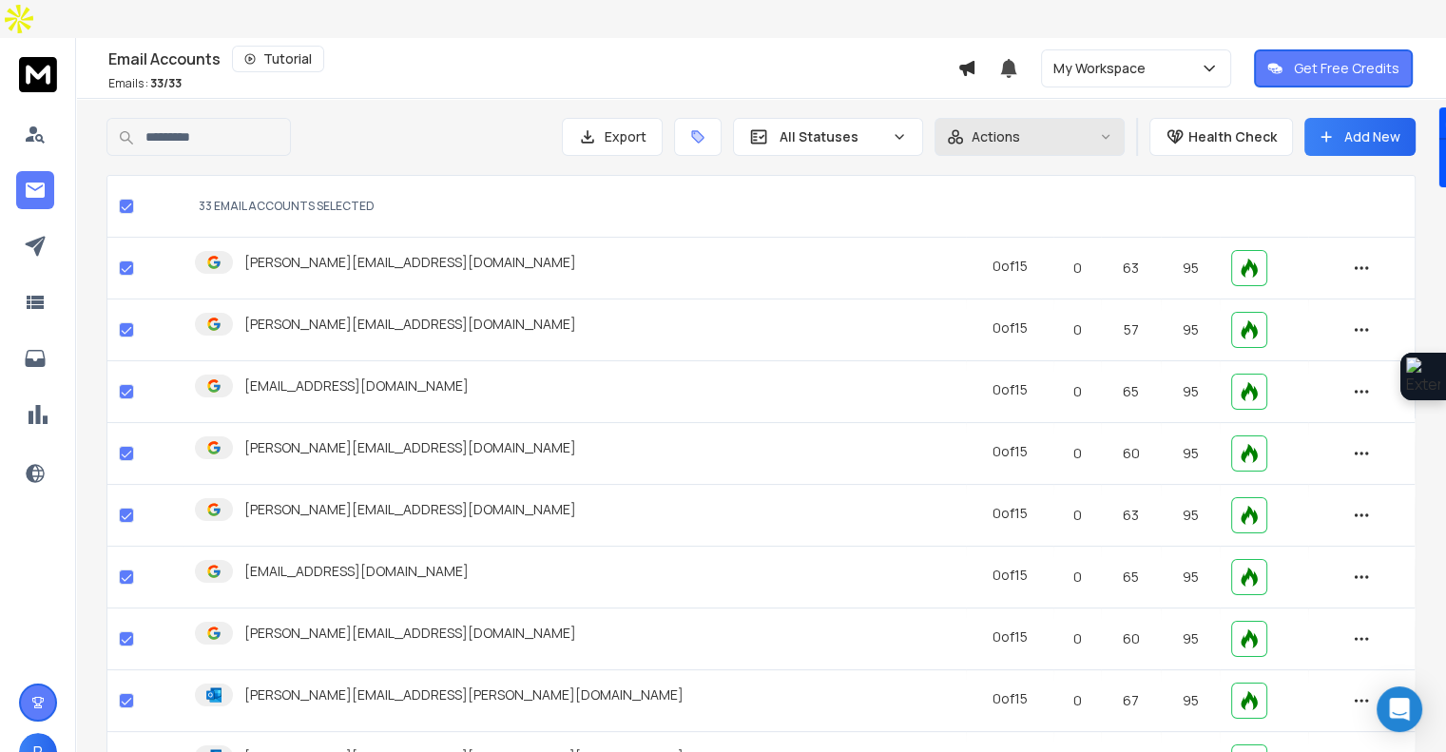
click at [1092, 127] on div "Actions" at bounding box center [1019, 136] width 145 height 19
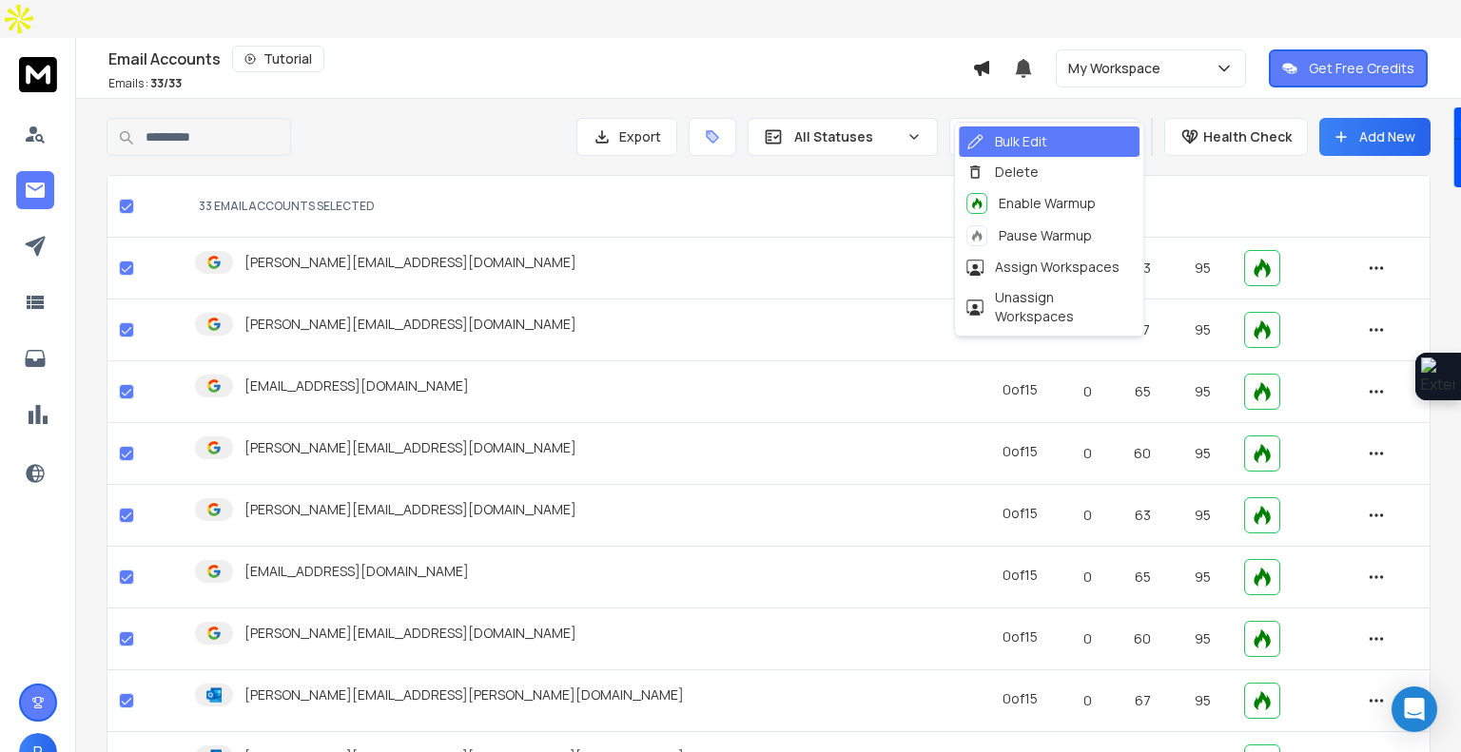
click at [1047, 144] on div "Bulk Edit" at bounding box center [1049, 141] width 181 height 30
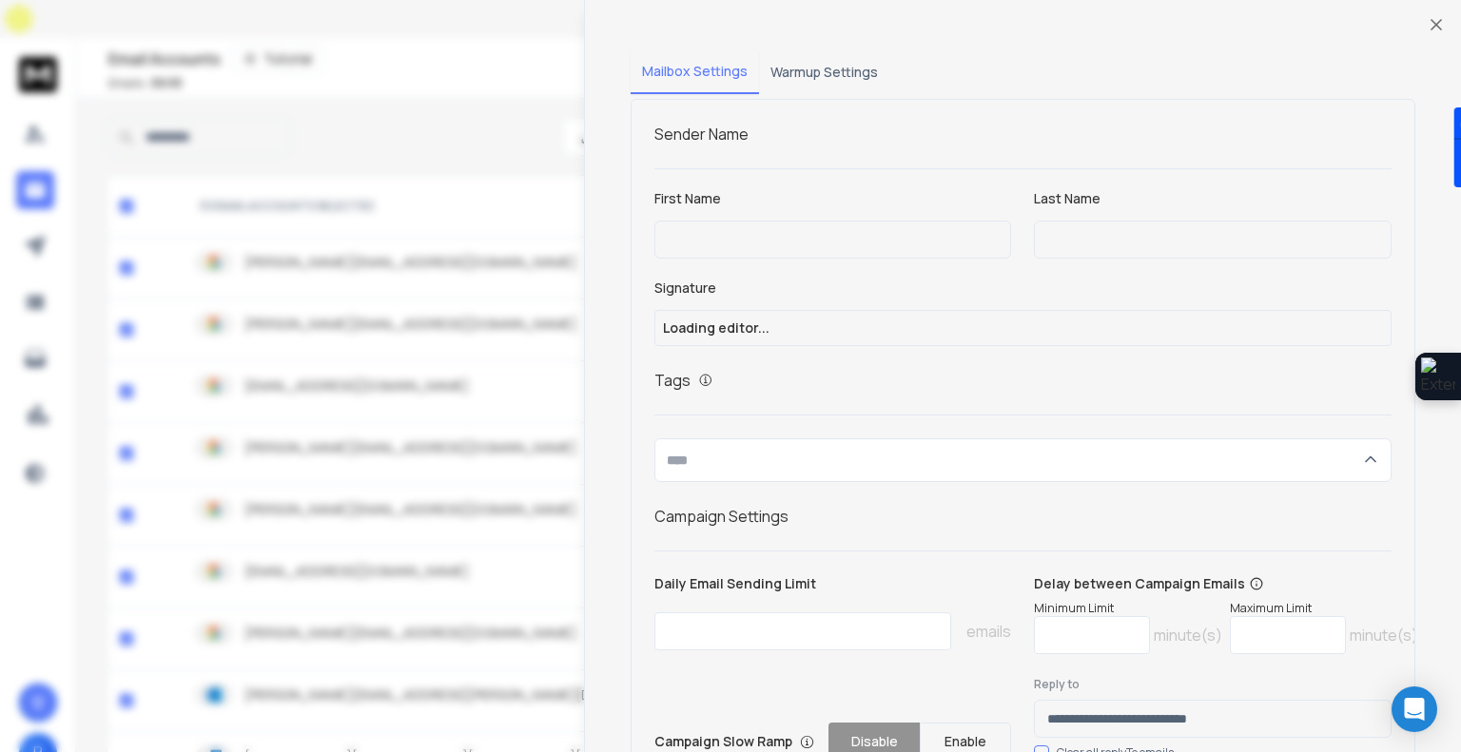
click at [853, 75] on button "Warmup Settings" at bounding box center [824, 72] width 130 height 42
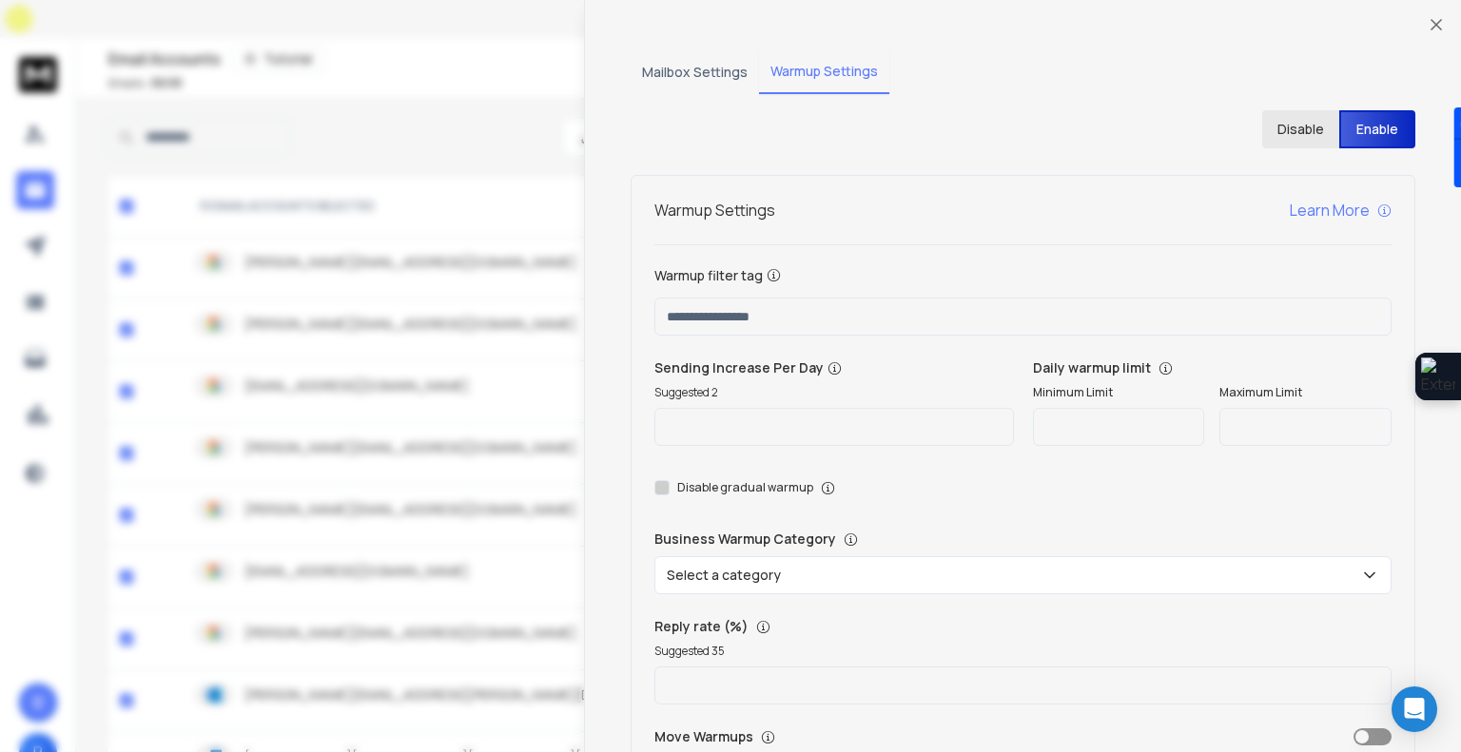
scroll to position [246, 0]
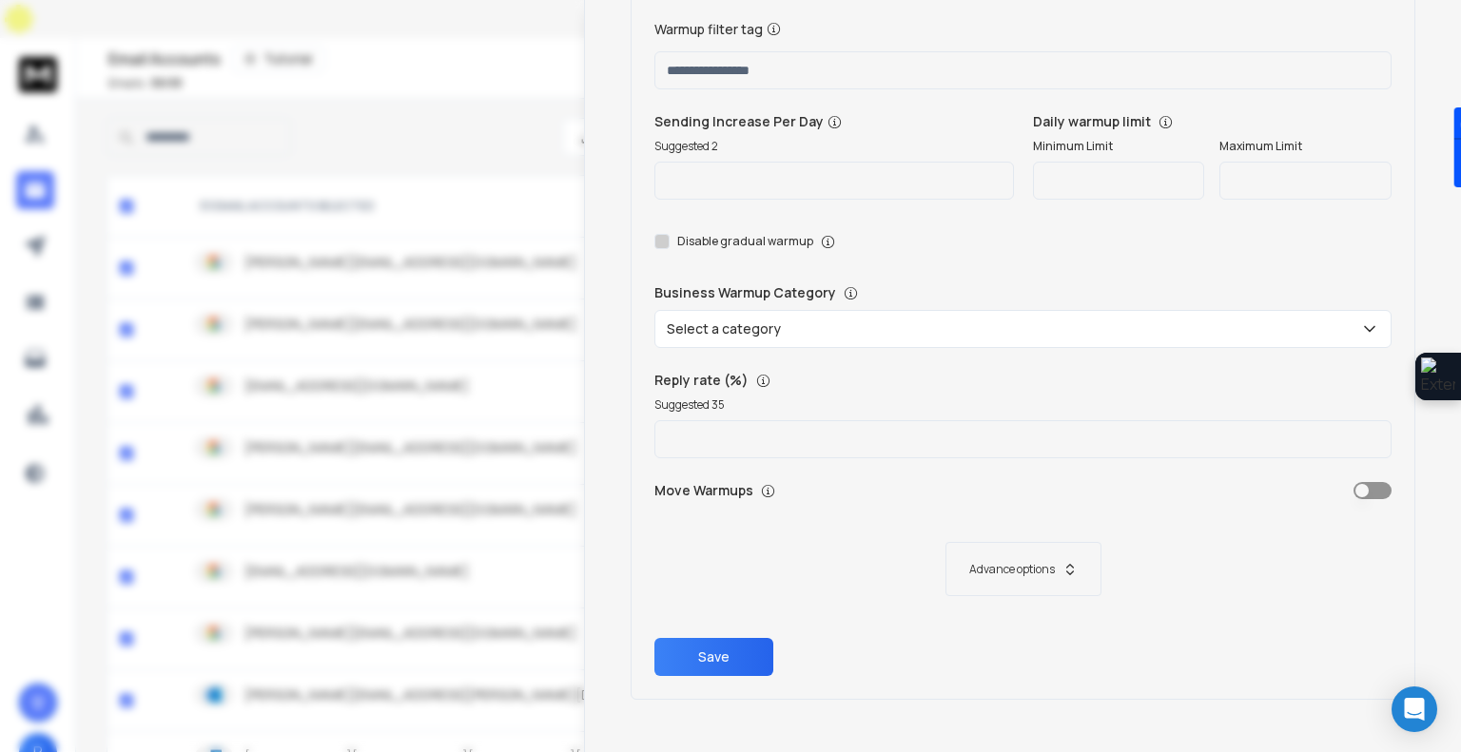
click at [1031, 562] on p "Advance options" at bounding box center [1012, 569] width 86 height 15
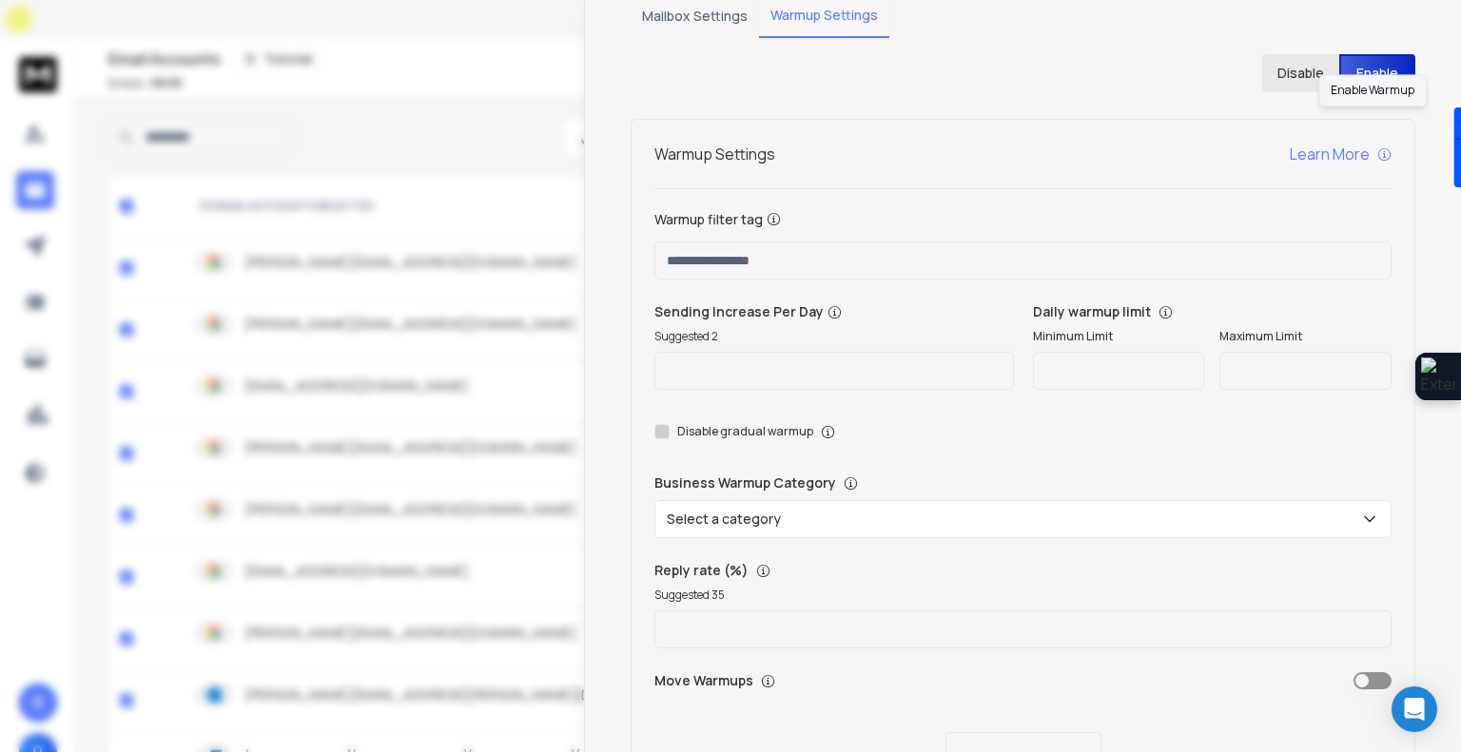
scroll to position [0, 0]
